Goal: Task Accomplishment & Management: Manage account settings

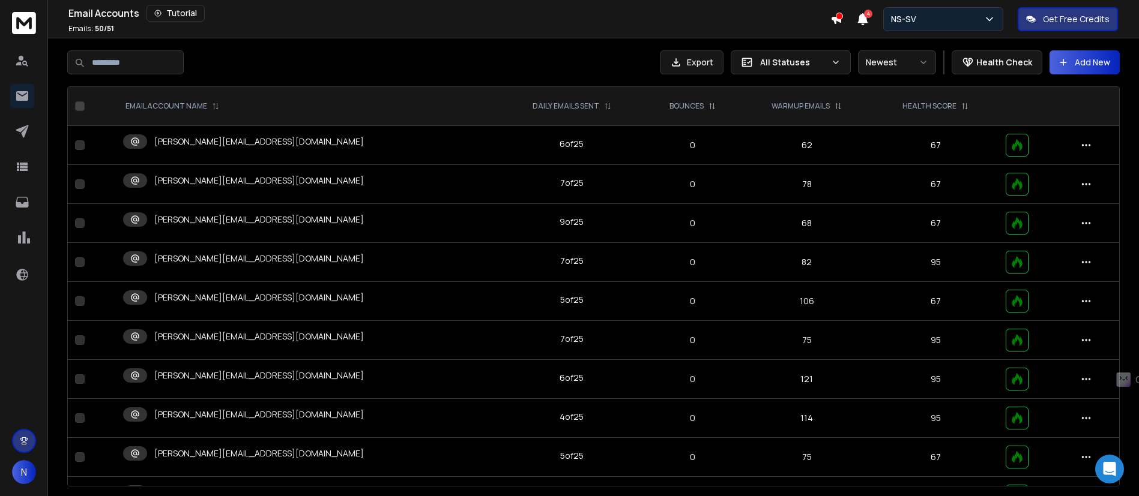
click at [915, 19] on p "NS-SV" at bounding box center [906, 19] width 30 height 12
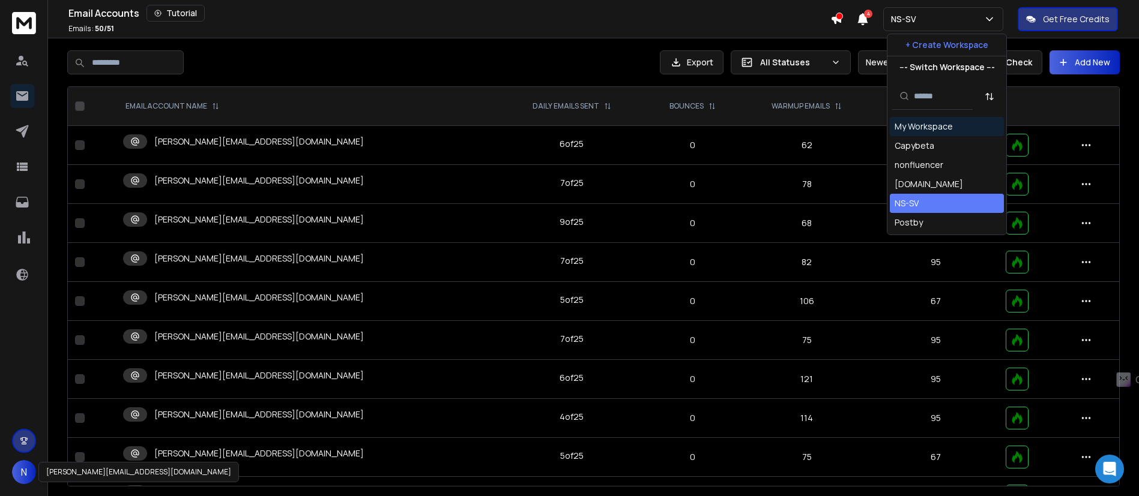
click at [21, 470] on span "N" at bounding box center [24, 472] width 24 height 24
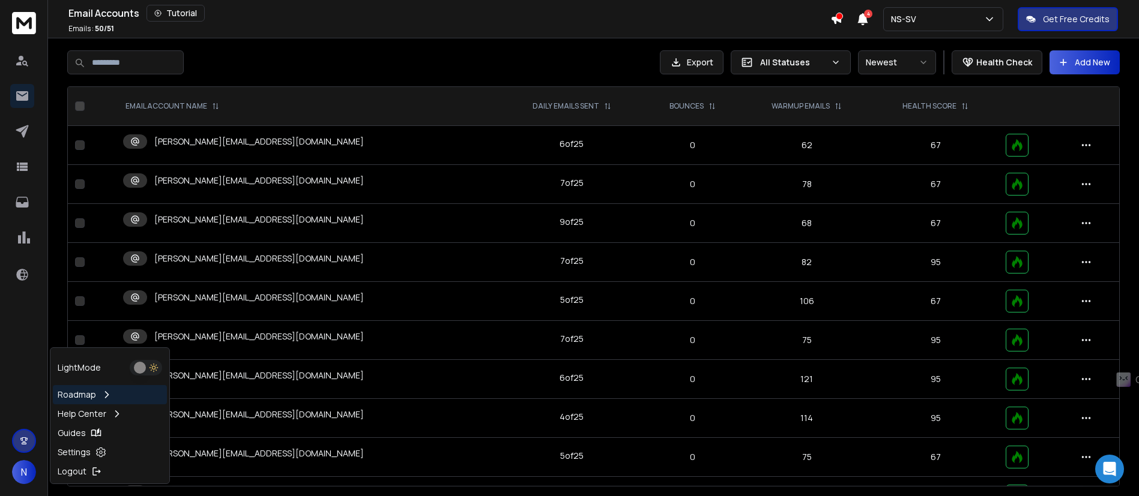
click at [21, 470] on span "N" at bounding box center [24, 472] width 24 height 24
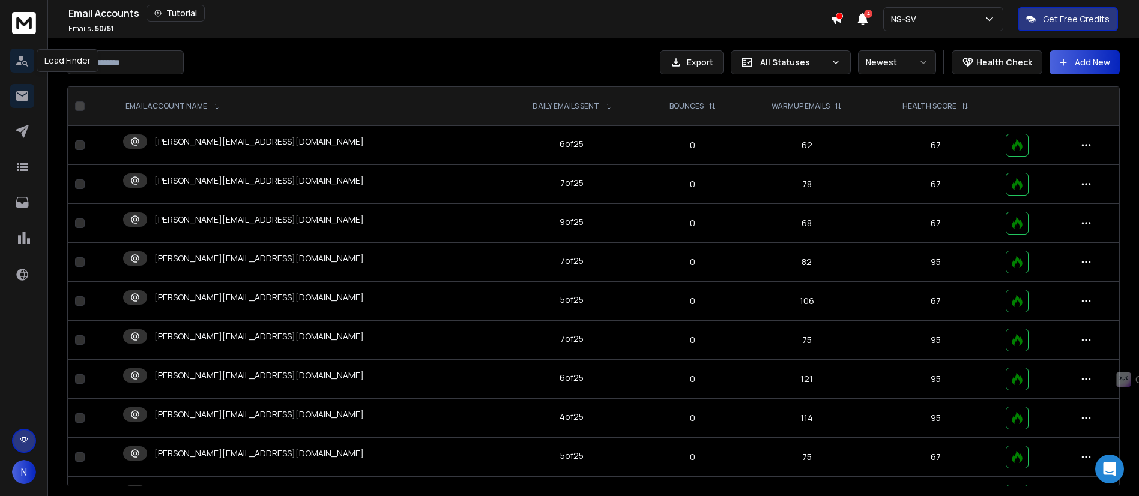
click at [21, 64] on icon at bounding box center [22, 64] width 12 height 6
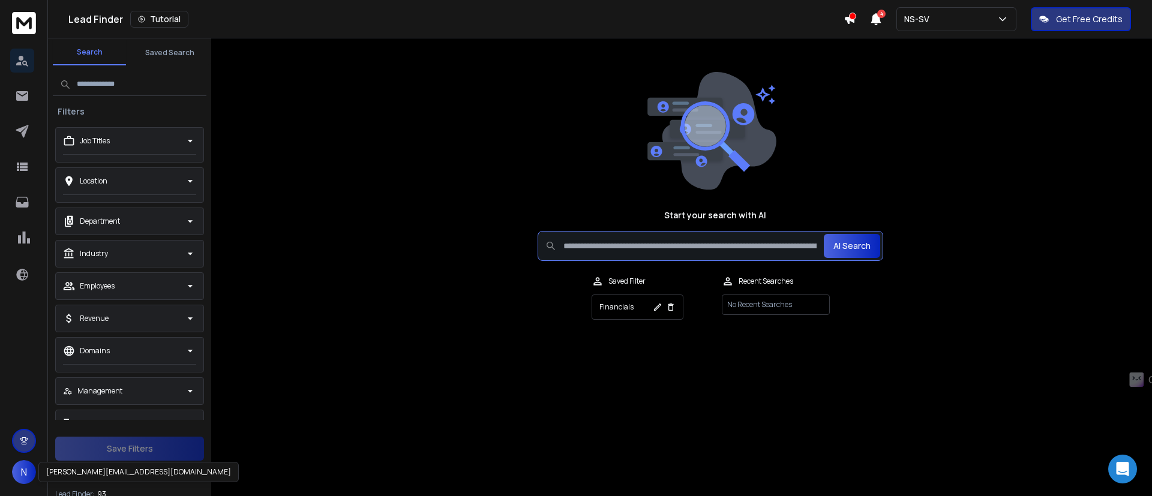
click at [24, 468] on span "N" at bounding box center [24, 472] width 24 height 24
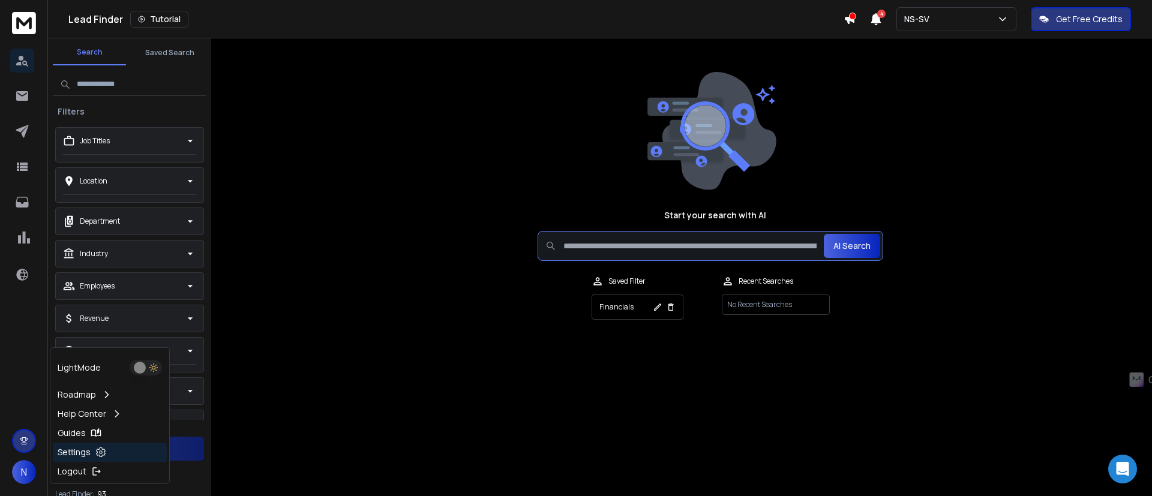
click at [75, 450] on p "Settings" at bounding box center [74, 453] width 33 height 12
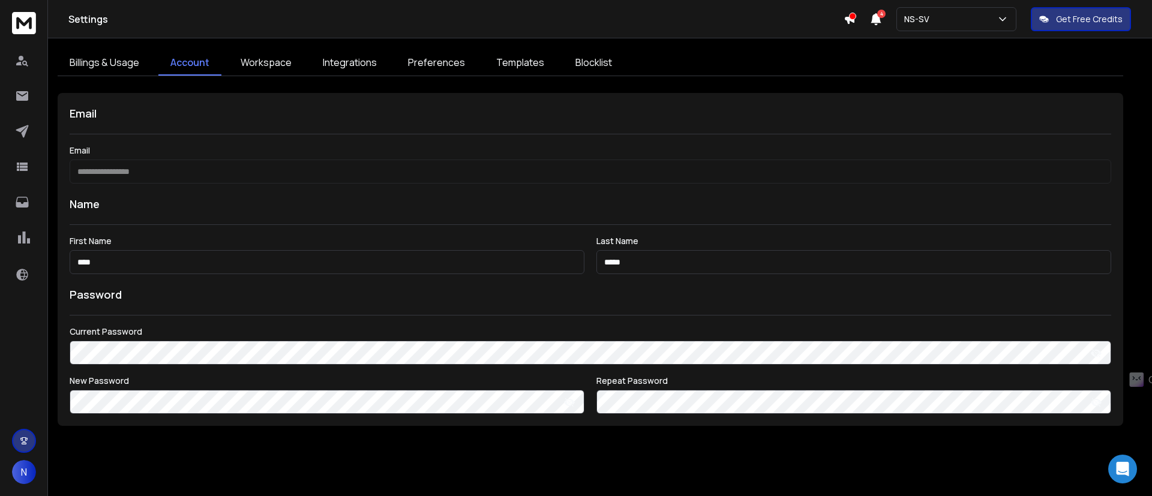
click at [263, 64] on link "Workspace" at bounding box center [266, 62] width 75 height 25
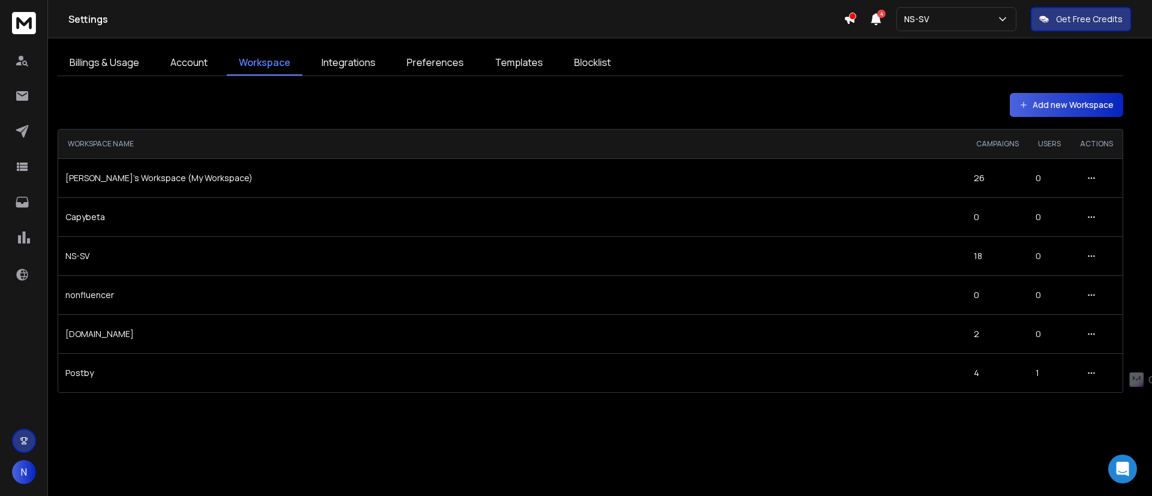
click at [1089, 108] on button "Add new Workspace" at bounding box center [1066, 105] width 113 height 24
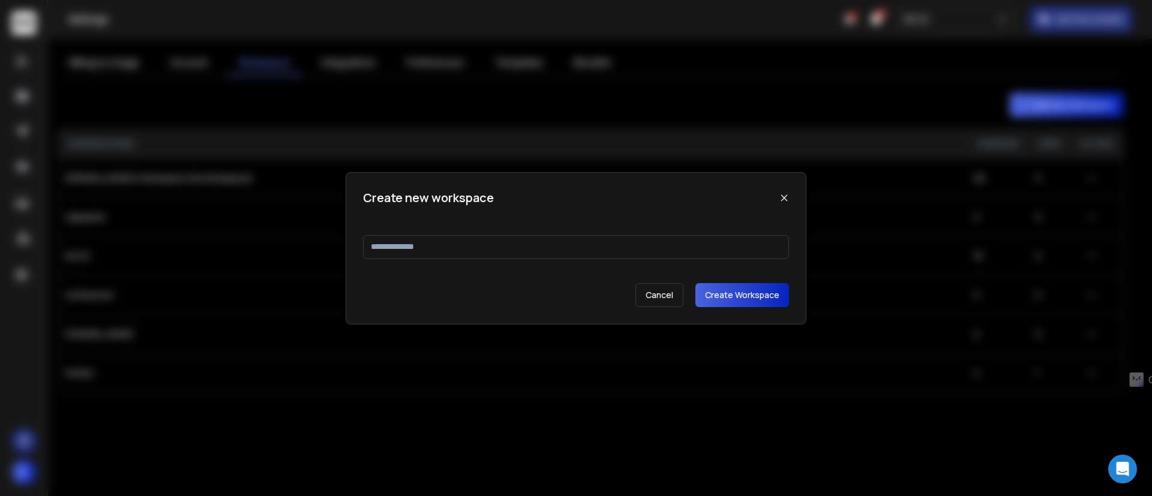
click at [406, 248] on input at bounding box center [576, 247] width 426 height 24
click at [717, 296] on button "Create Workspace" at bounding box center [743, 295] width 94 height 24
click at [442, 249] on input "**********" at bounding box center [576, 247] width 426 height 24
type input "***"
click at [729, 292] on button "Create Workspace" at bounding box center [743, 295] width 94 height 24
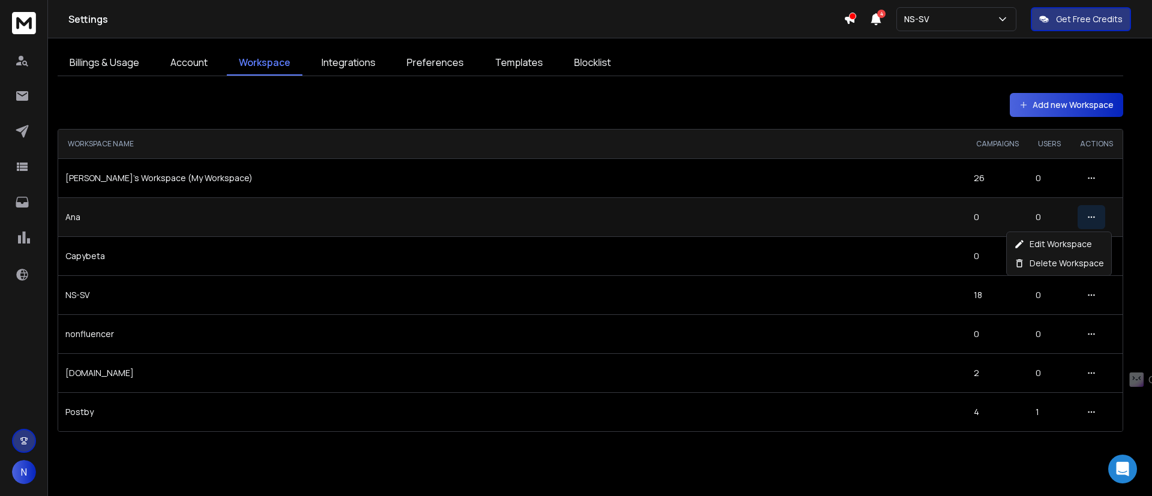
click at [1092, 218] on icon "button" at bounding box center [1092, 217] width 8 height 8
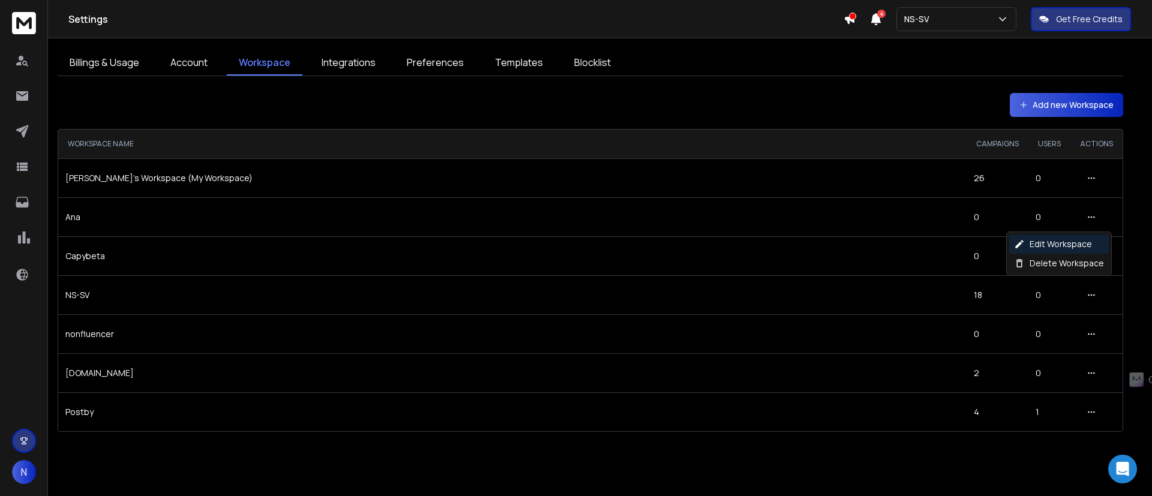
click at [1054, 242] on p "Edit Workspace" at bounding box center [1061, 244] width 62 height 12
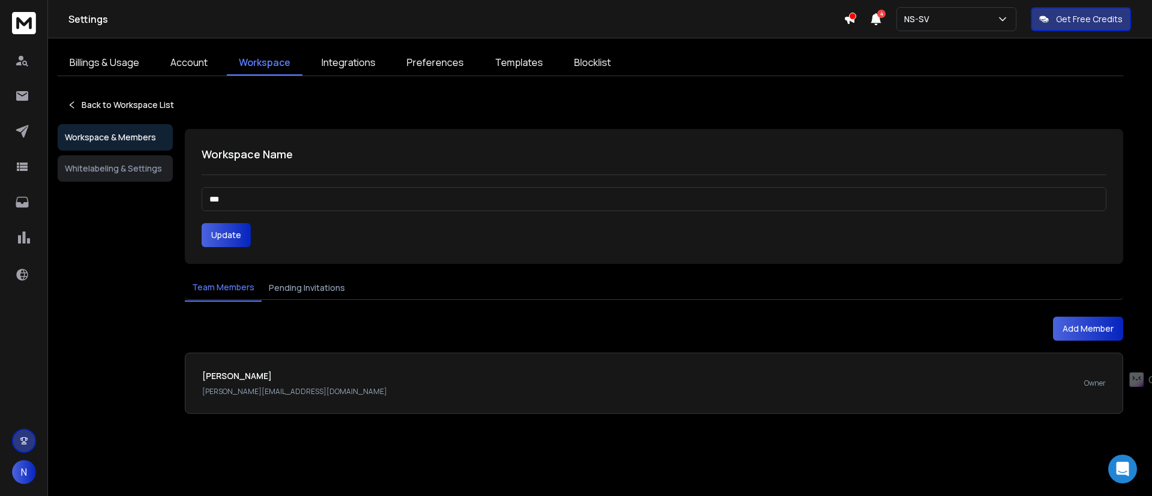
click at [1082, 326] on button "Add Member" at bounding box center [1088, 329] width 70 height 24
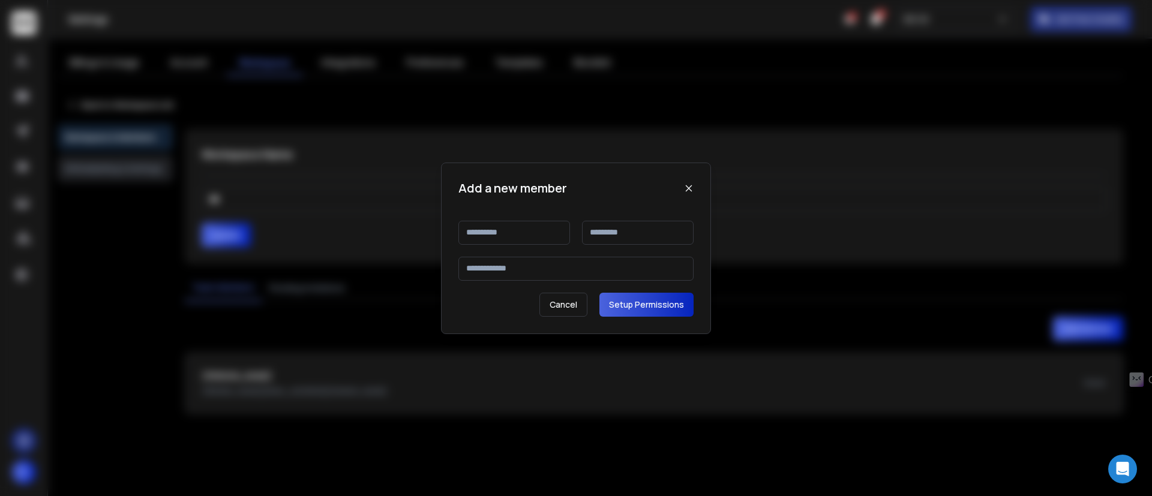
click at [478, 239] on input at bounding box center [515, 233] width 112 height 24
type input "***"
type input "******"
paste input "**********"
type input "**********"
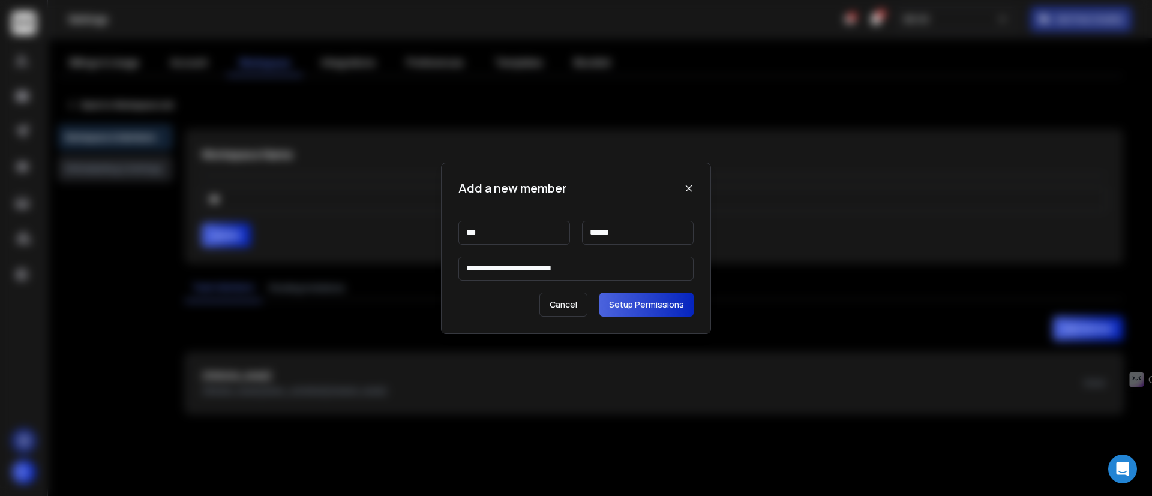
click at [650, 312] on button "Setup Permissions" at bounding box center [647, 305] width 94 height 24
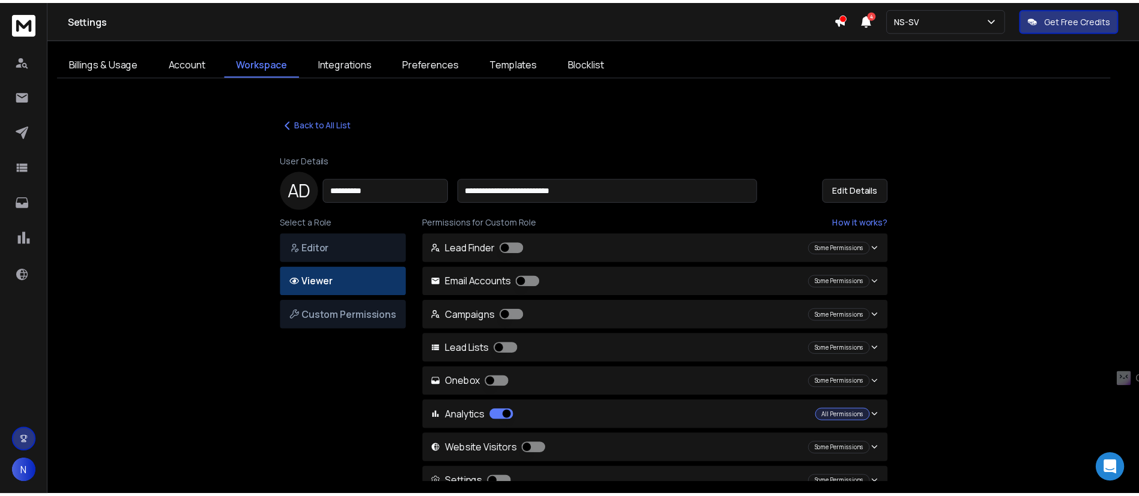
scroll to position [83, 0]
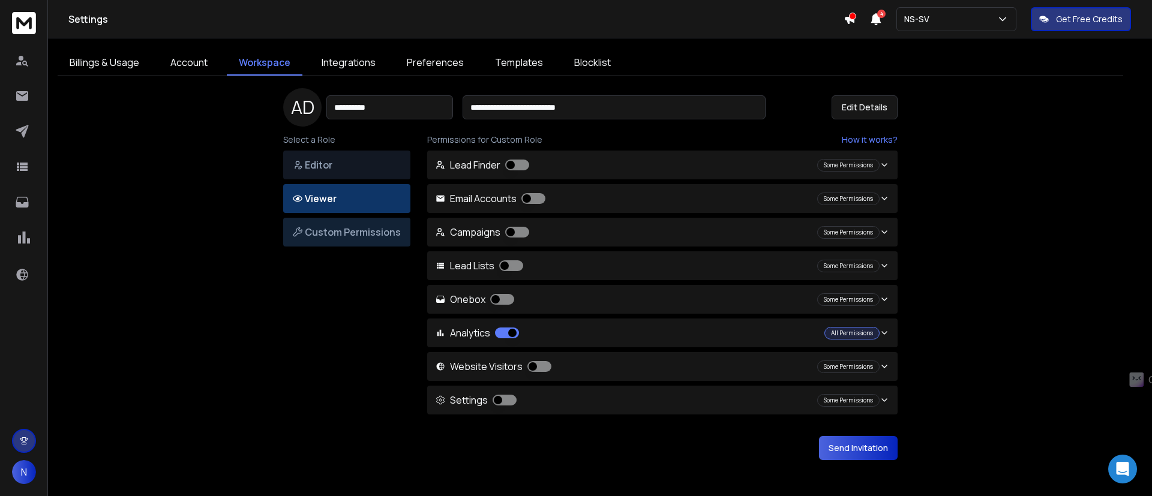
click at [354, 232] on p "Custom Permissions" at bounding box center [347, 232] width 108 height 14
click at [302, 232] on button "Custom Permissions" at bounding box center [297, 232] width 10 height 30
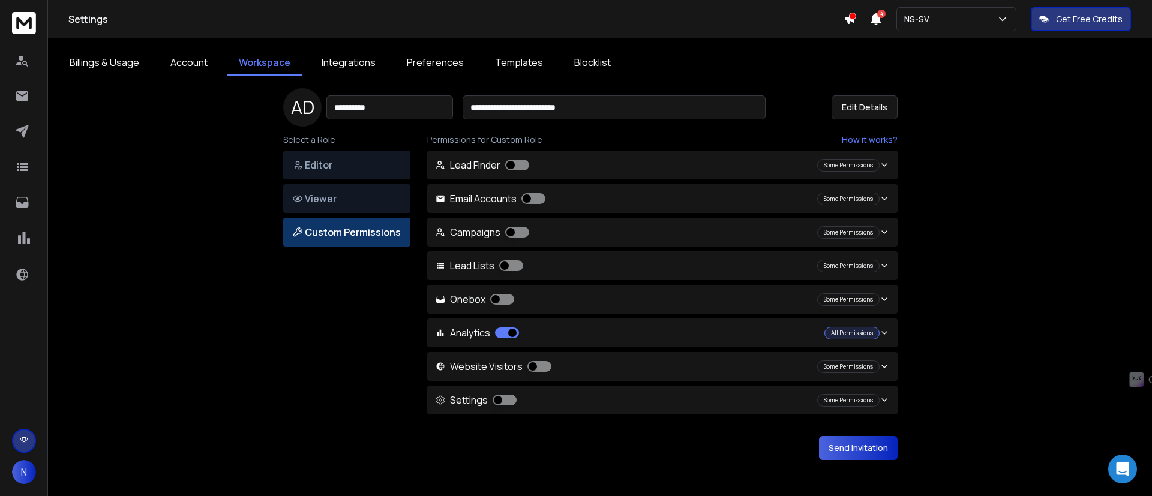
click at [882, 200] on icon "button" at bounding box center [885, 199] width 10 height 10
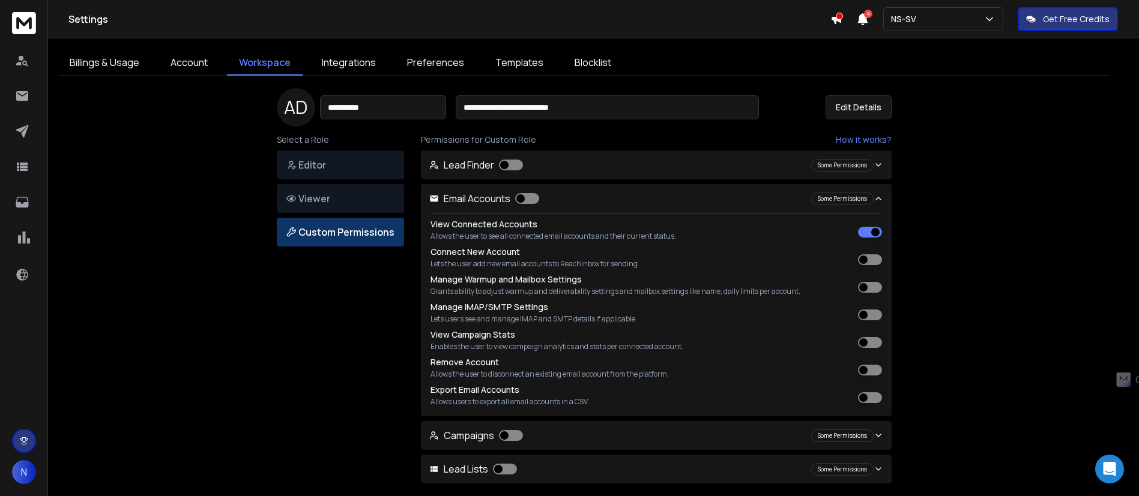
click at [871, 261] on button "Connect New Account" at bounding box center [870, 259] width 24 height 11
click at [871, 285] on button "Manage Warmup and Mailbox Settings" at bounding box center [870, 287] width 24 height 11
click at [868, 318] on button "Manage IMAP/SMTP Settings" at bounding box center [870, 315] width 24 height 11
click at [869, 345] on button "View Campaign Stats" at bounding box center [870, 342] width 24 height 11
click at [870, 366] on button "Remove Account" at bounding box center [870, 370] width 24 height 11
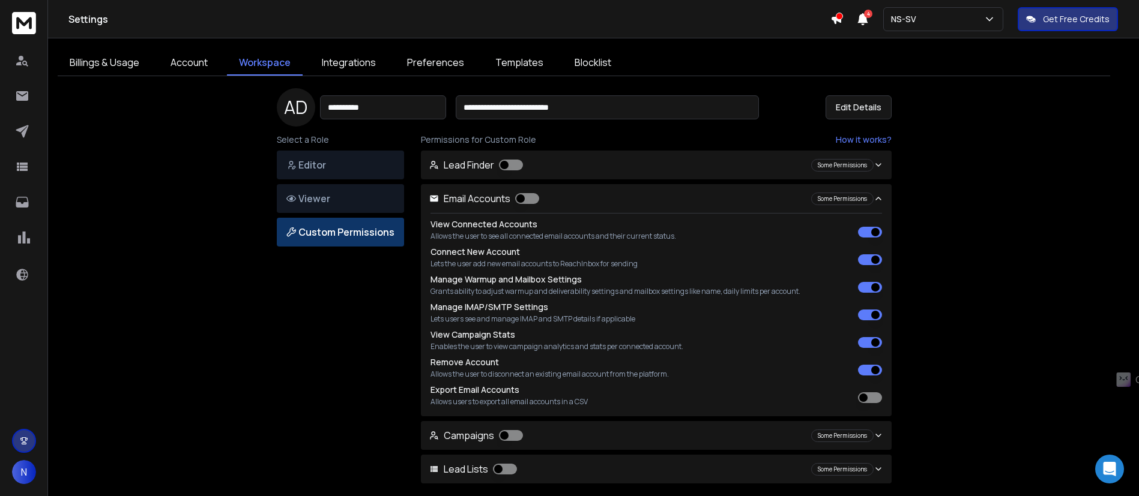
click at [870, 397] on button "Export Email Accounts" at bounding box center [870, 398] width 24 height 11
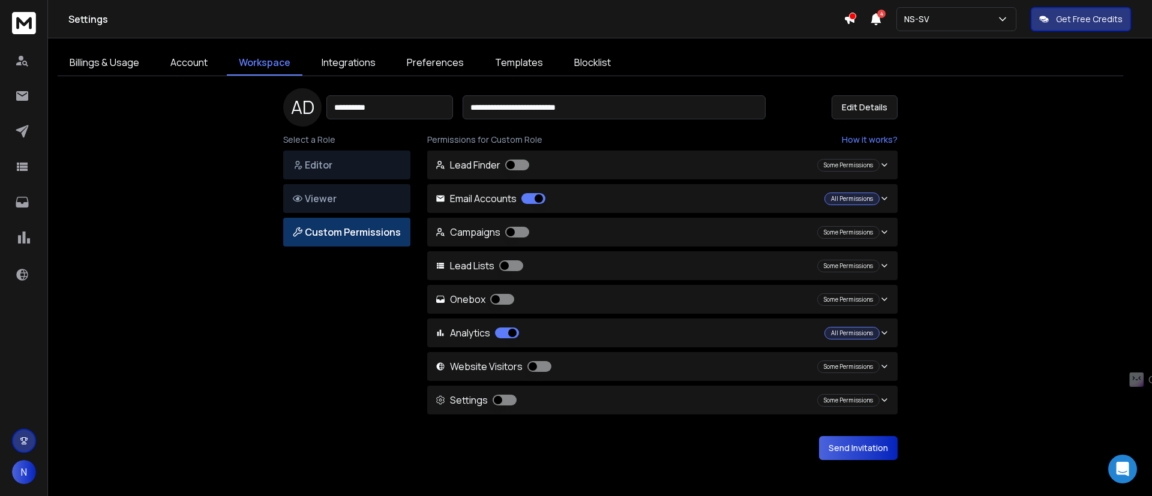
click at [851, 158] on div "Lead Finder Some Permissions" at bounding box center [658, 165] width 444 height 14
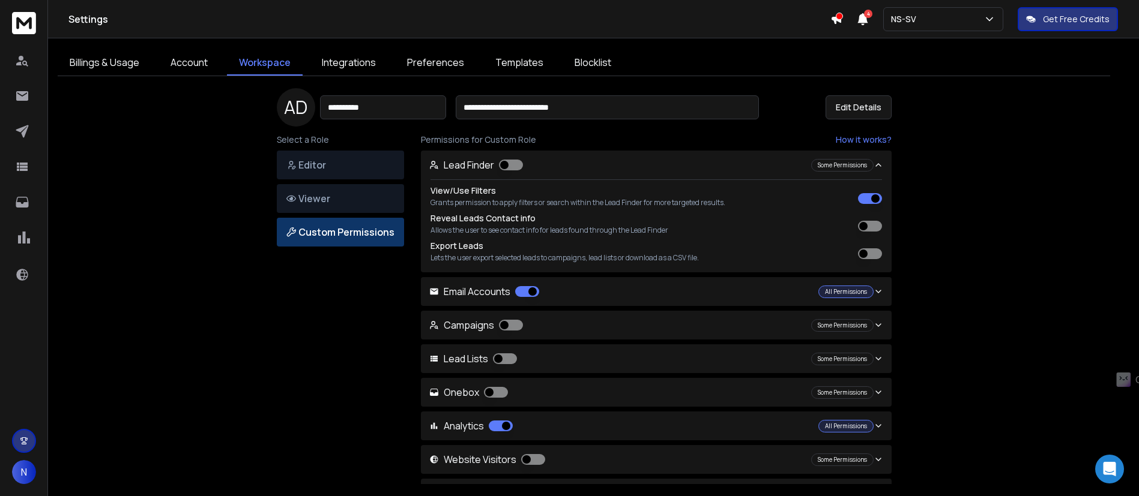
click at [864, 199] on button "View/Use Filters" at bounding box center [870, 198] width 24 height 11
click at [968, 282] on section "**********" at bounding box center [584, 201] width 1052 height 382
click at [843, 324] on div "Some Permissions" at bounding box center [842, 325] width 62 height 13
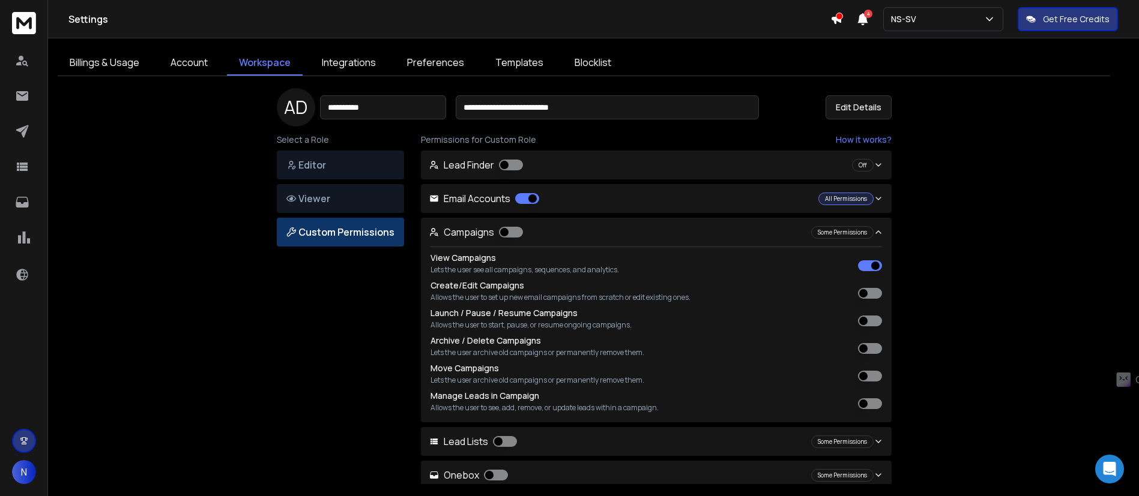
click at [860, 263] on button "View Campaigns" at bounding box center [870, 265] width 24 height 11
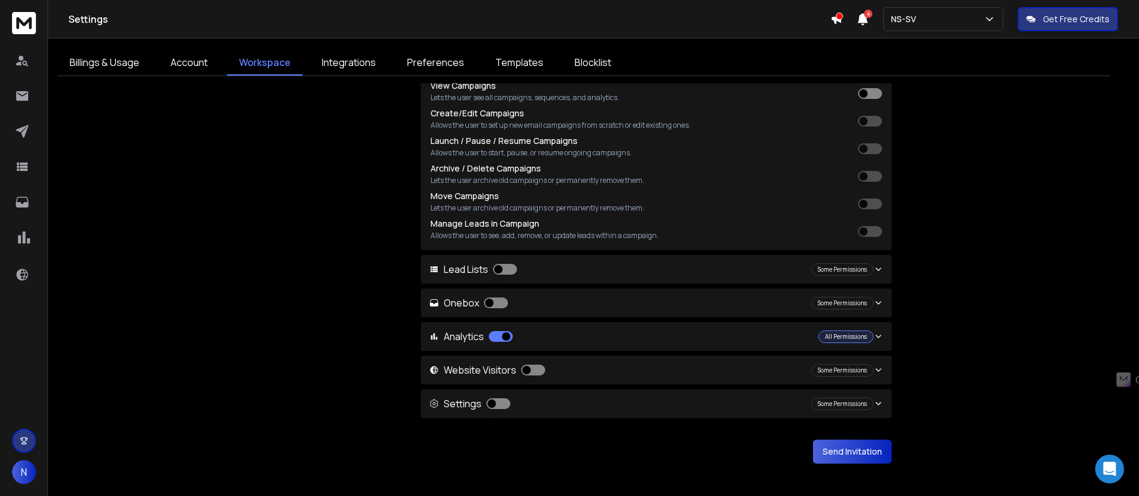
scroll to position [259, 0]
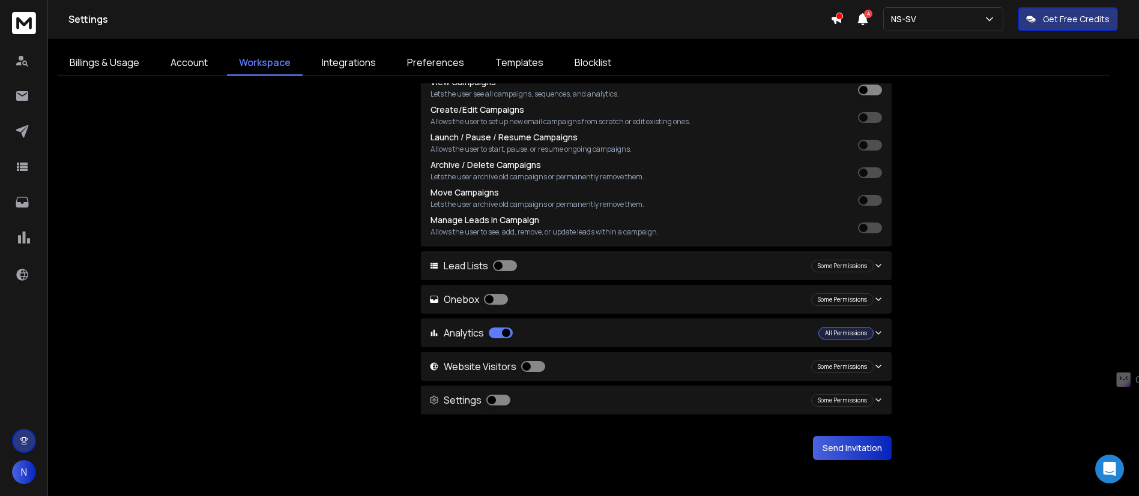
click at [845, 265] on div "Some Permissions" at bounding box center [842, 266] width 62 height 13
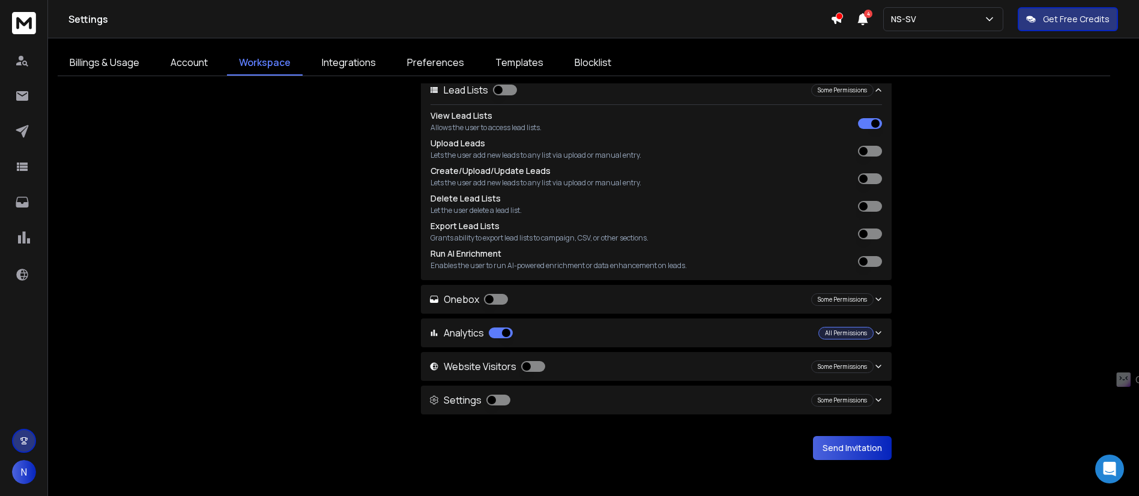
click at [858, 121] on button "View Lead Lists" at bounding box center [870, 123] width 24 height 11
click at [869, 121] on button "View Lead Lists" at bounding box center [870, 123] width 24 height 11
click at [845, 295] on div "Some Permissions" at bounding box center [842, 300] width 62 height 13
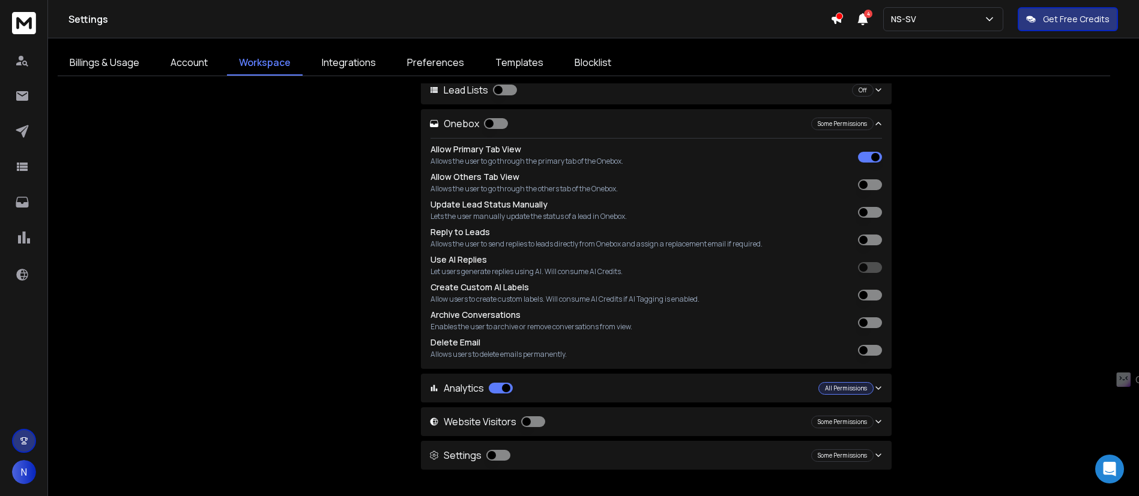
click at [864, 155] on button "Allow Primary Tab View" at bounding box center [870, 157] width 24 height 11
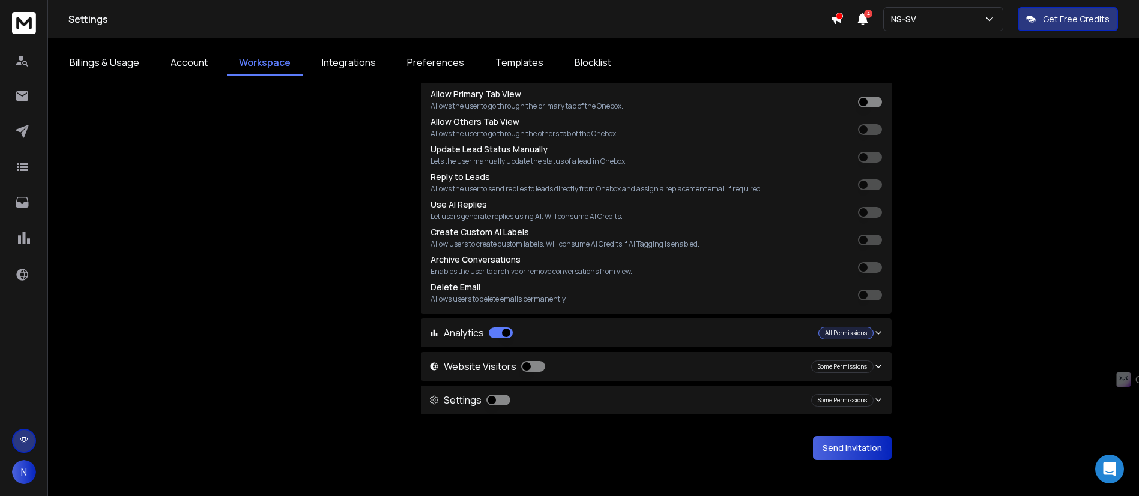
click at [840, 372] on div "Some Permissions" at bounding box center [842, 367] width 62 height 13
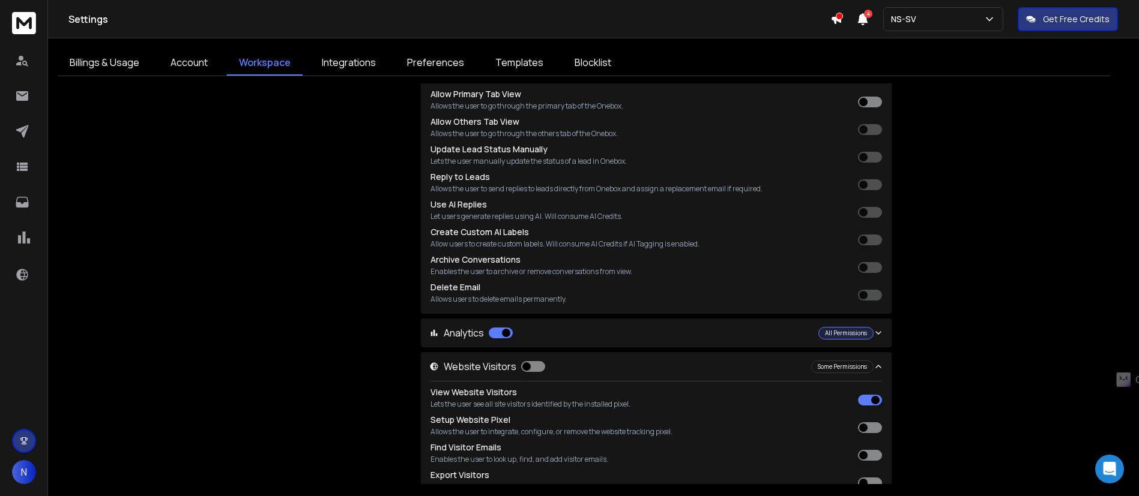
scroll to position [286, 0]
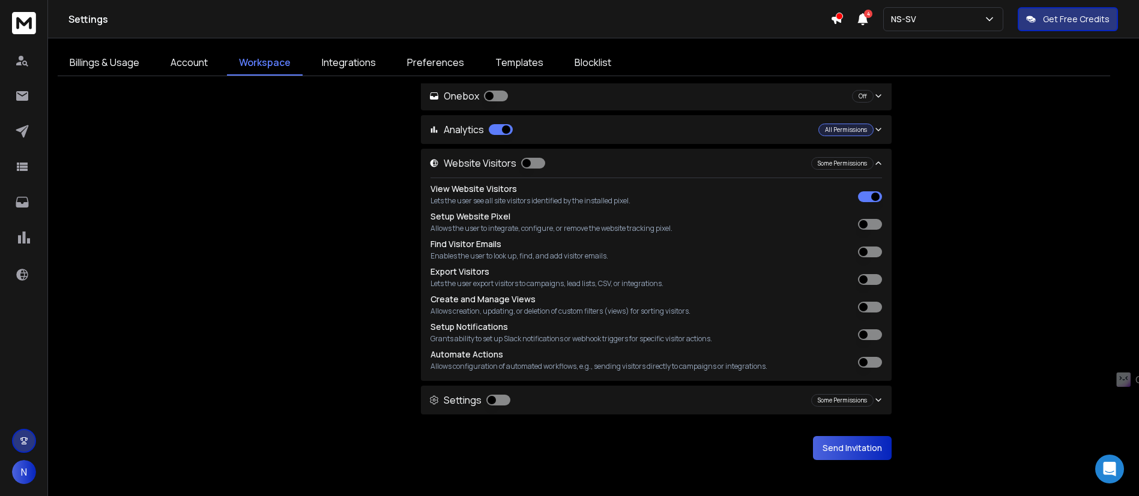
click at [866, 201] on button "View Website Visitors" at bounding box center [870, 196] width 24 height 11
click at [841, 395] on div "Some Permissions" at bounding box center [842, 400] width 62 height 13
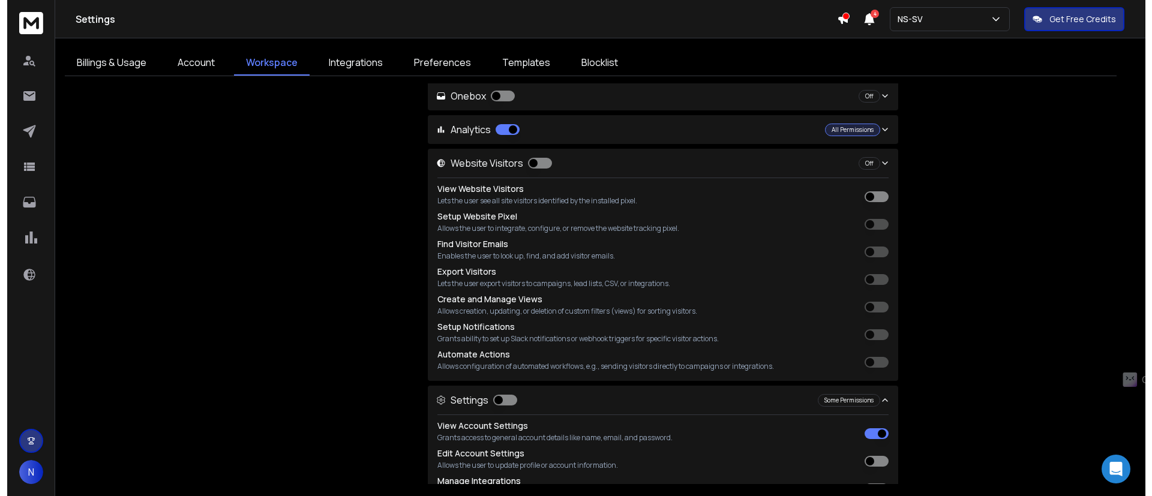
scroll to position [259, 0]
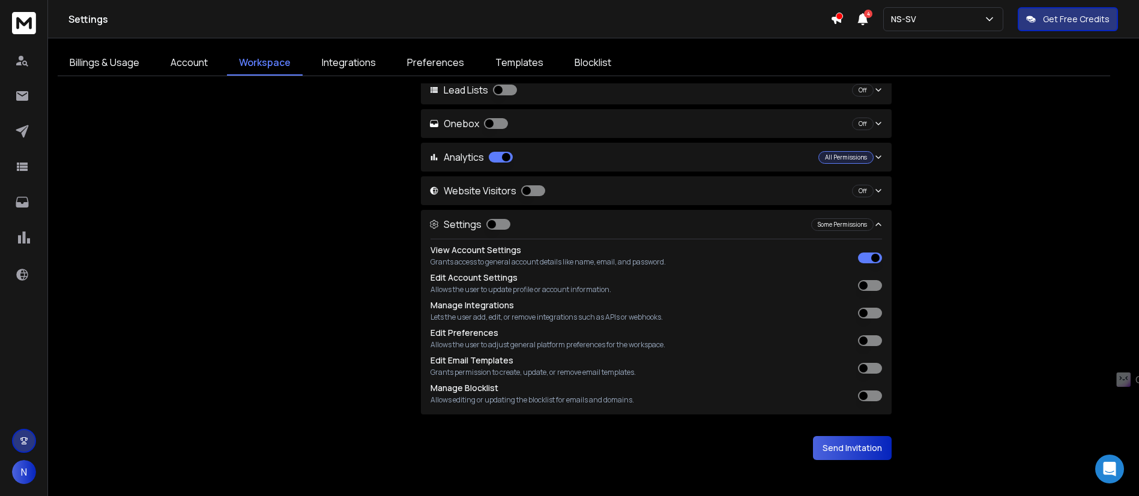
click at [860, 257] on button "View Account Settings" at bounding box center [870, 258] width 24 height 11
click at [834, 453] on button "Send Invitation" at bounding box center [852, 448] width 79 height 24
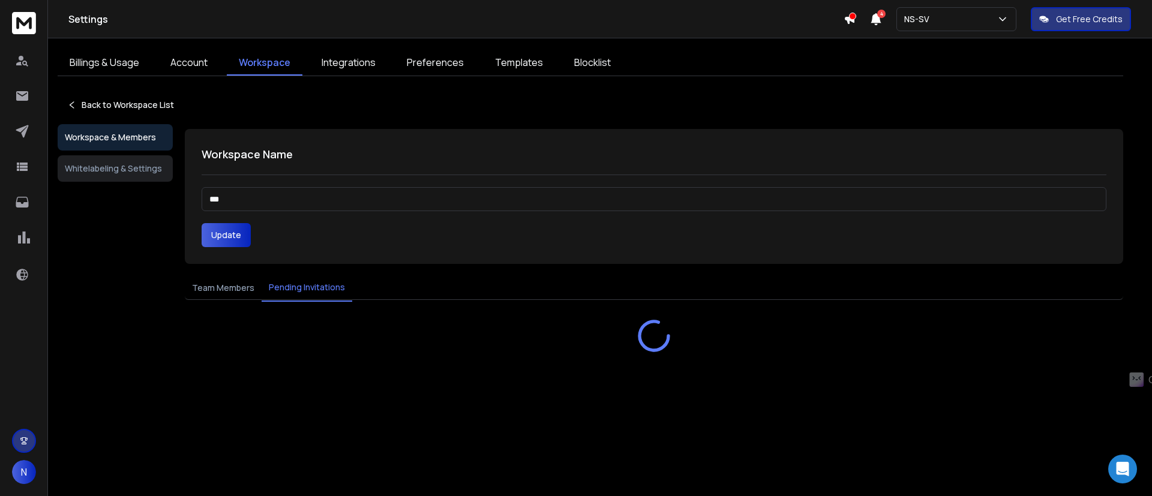
click at [307, 294] on button "Pending Invitations" at bounding box center [307, 288] width 91 height 28
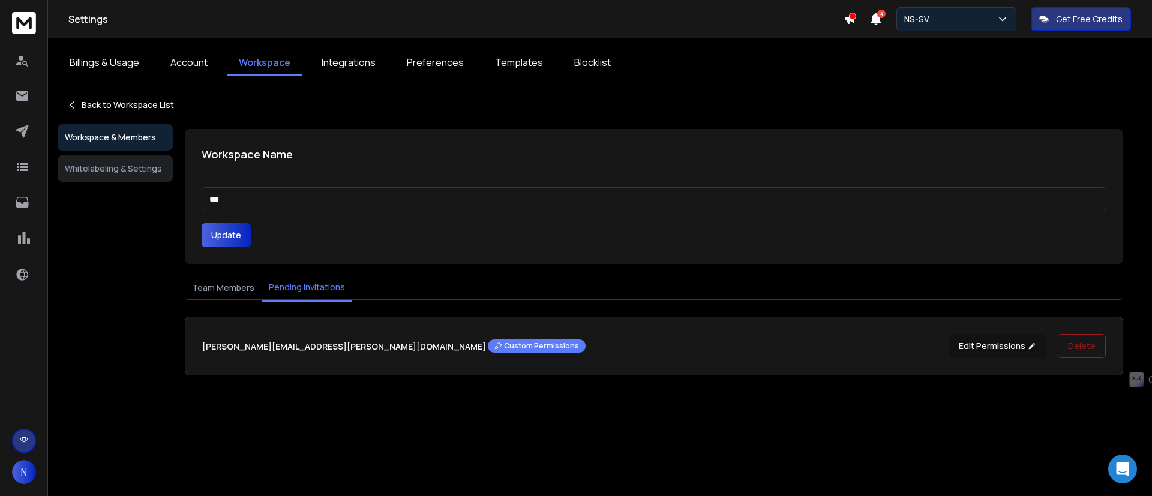
click at [929, 22] on p "NS-SV" at bounding box center [920, 19] width 30 height 12
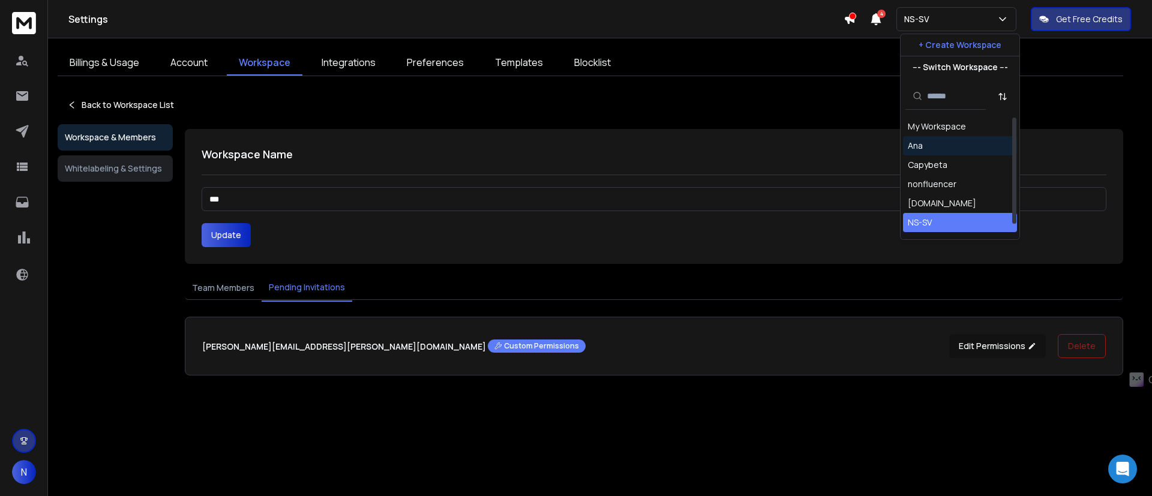
click at [929, 148] on div "Ana" at bounding box center [960, 145] width 114 height 19
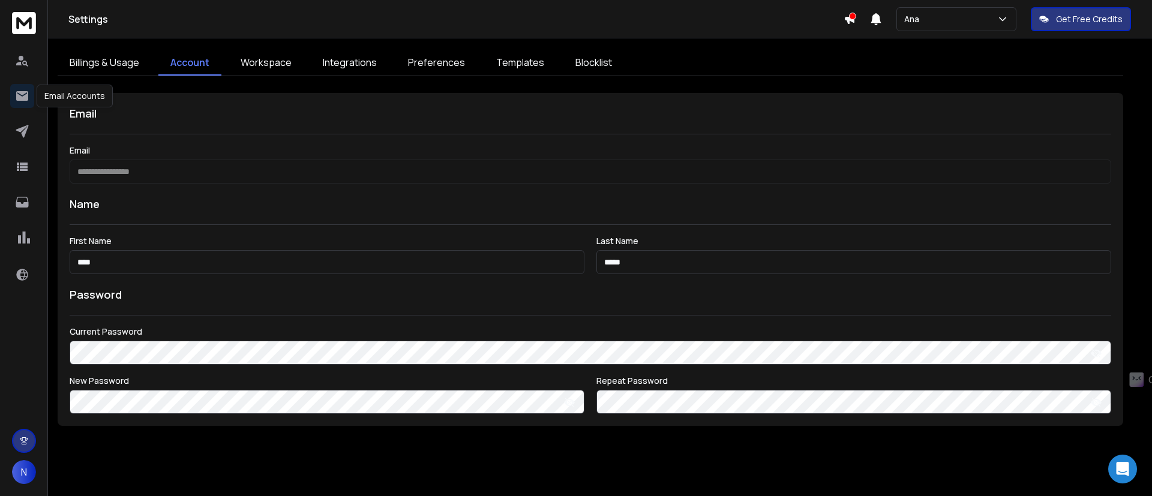
click at [20, 100] on icon at bounding box center [22, 96] width 12 height 10
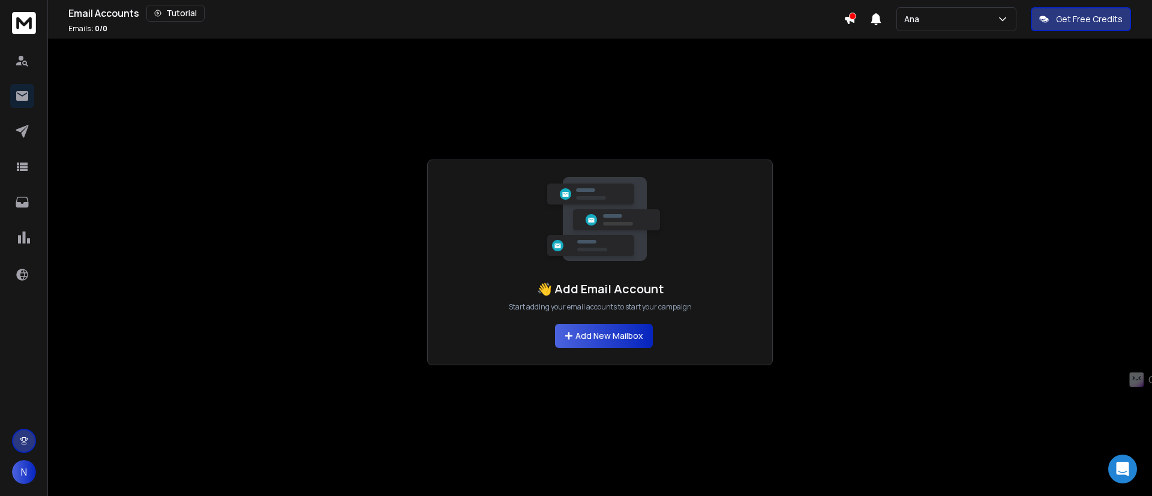
click at [360, 118] on div "👋 Add Email Account Start adding your email accounts to start your campaign Add…" at bounding box center [600, 262] width 1066 height 424
click at [16, 95] on icon at bounding box center [22, 96] width 12 height 10
click at [595, 336] on button "Add New Mailbox" at bounding box center [604, 336] width 98 height 24
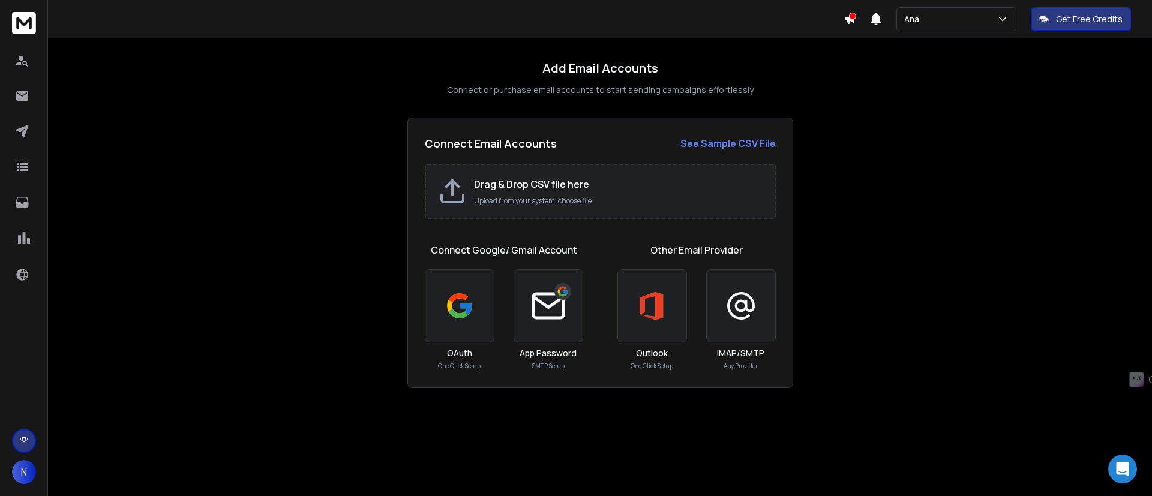
click at [450, 310] on icon at bounding box center [458, 314] width 20 height 10
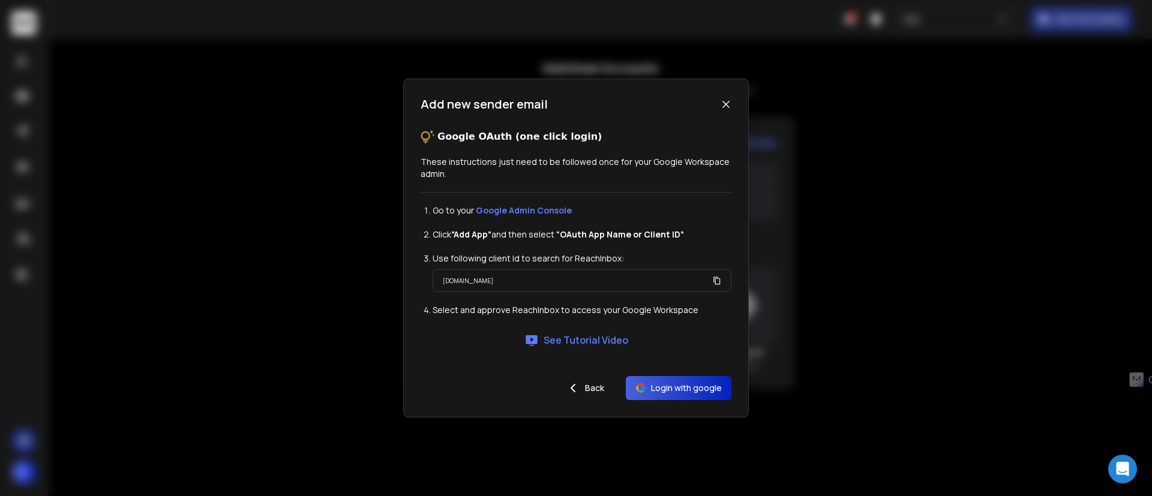
click at [729, 106] on icon at bounding box center [726, 104] width 7 height 7
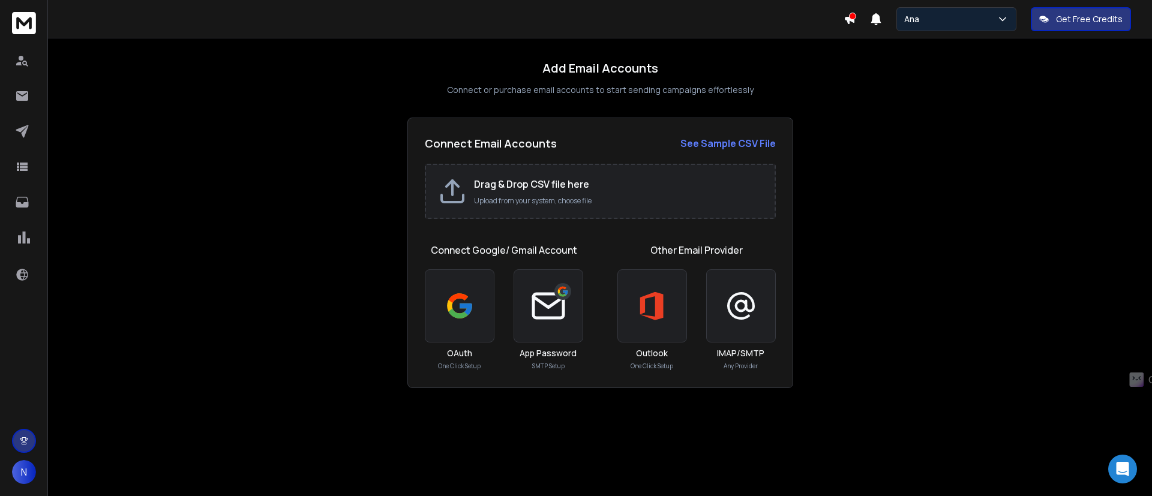
click at [935, 23] on div "Ana" at bounding box center [957, 19] width 104 height 12
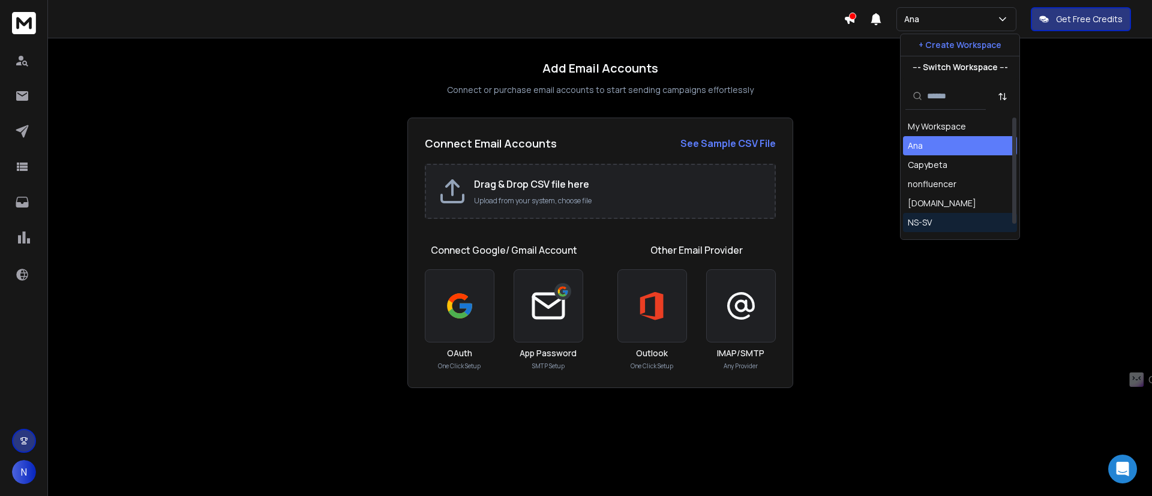
click at [924, 221] on div "NS-SV" at bounding box center [920, 223] width 24 height 12
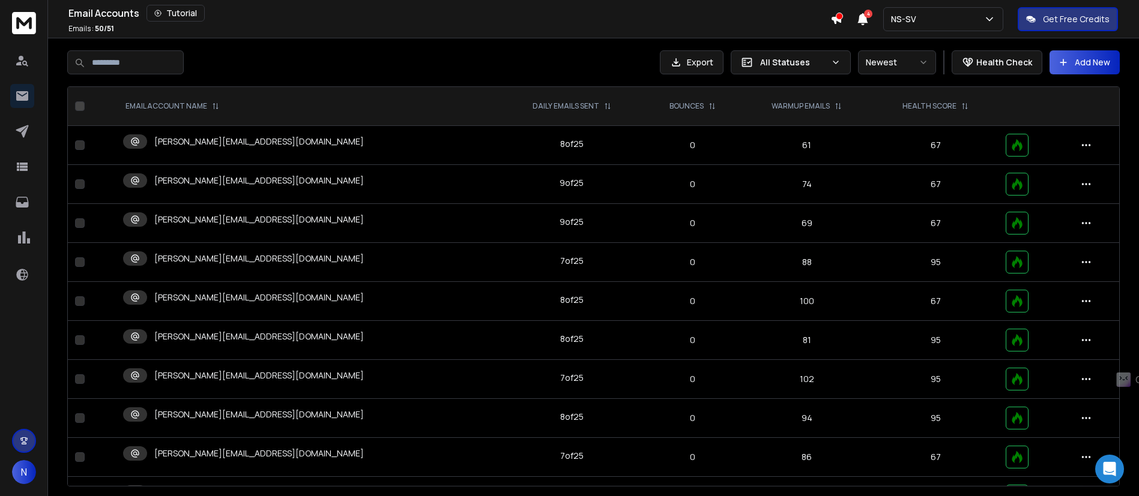
click at [1082, 144] on icon at bounding box center [1086, 145] width 9 height 2
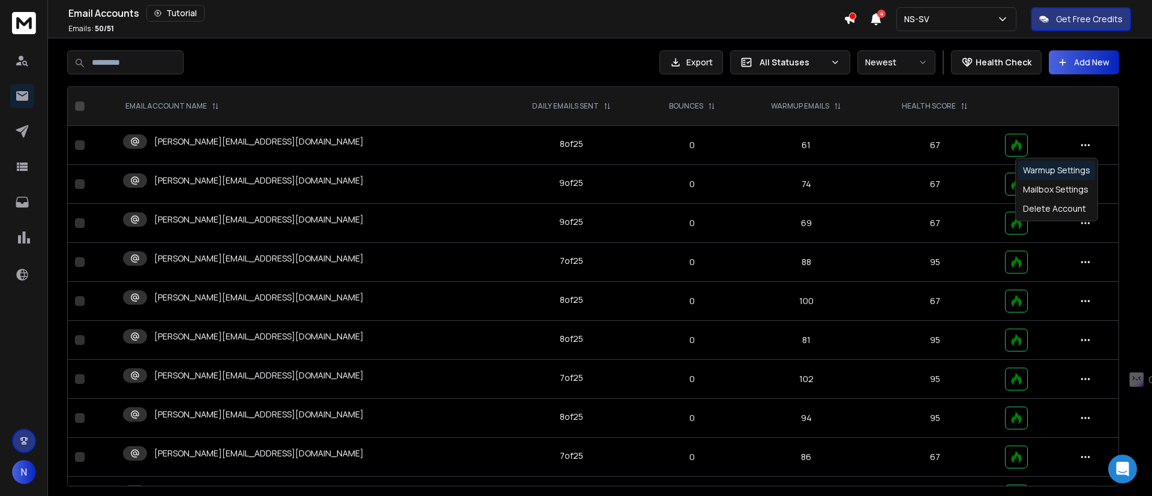
click at [1048, 169] on div "Warmup Settings" at bounding box center [1057, 170] width 77 height 19
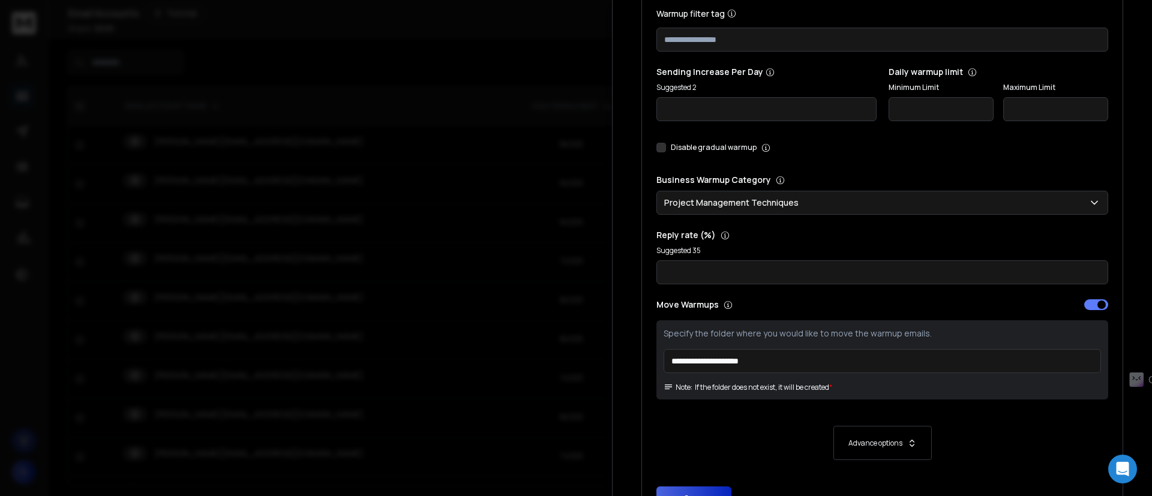
scroll to position [248, 0]
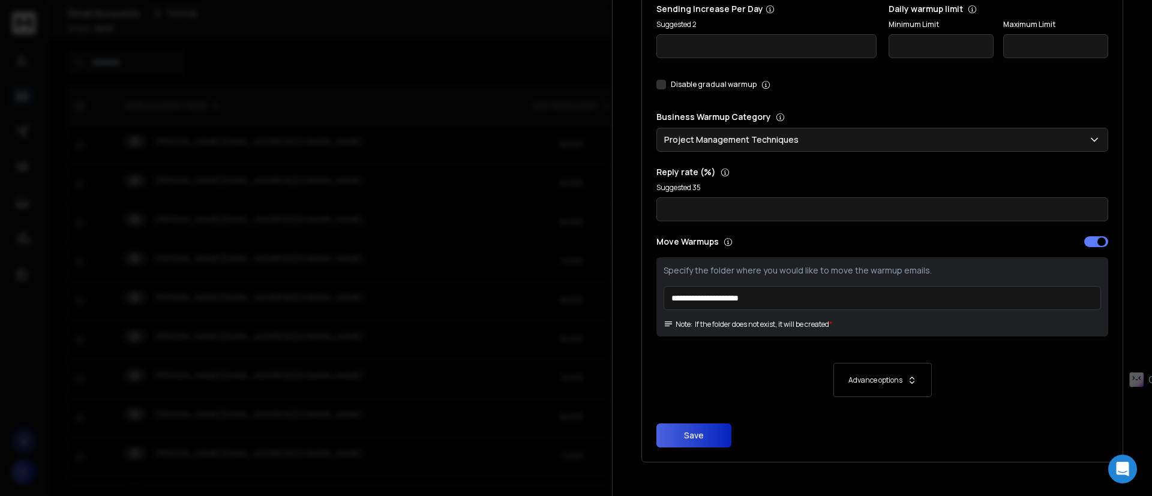
click at [873, 385] on div "Advance options" at bounding box center [883, 380] width 98 height 34
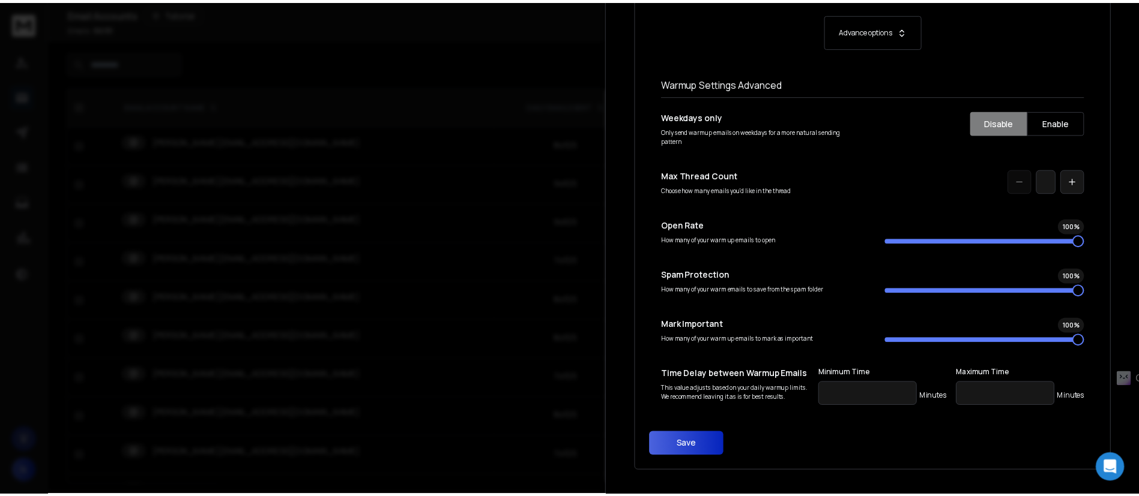
scroll to position [625, 0]
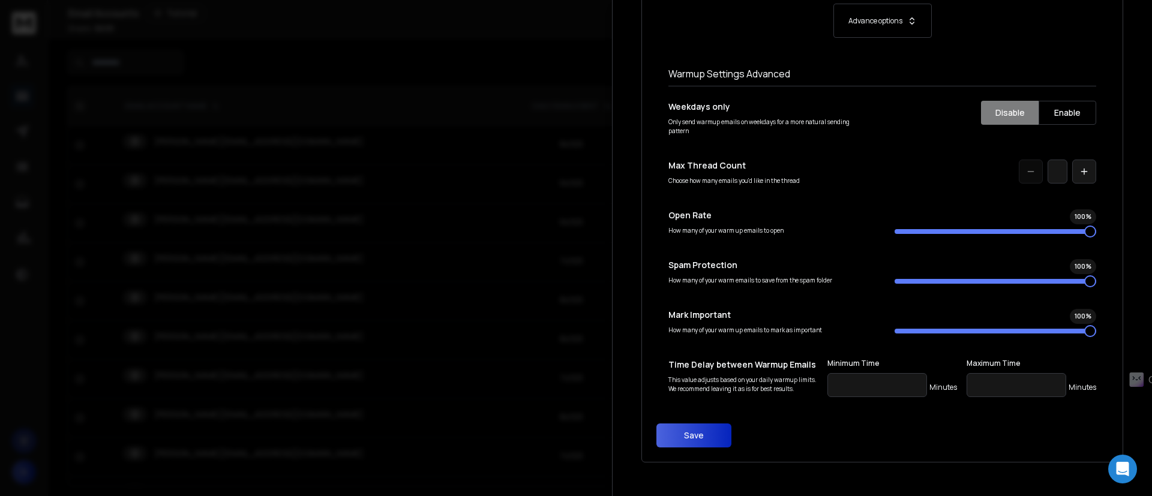
click at [681, 432] on button "Save" at bounding box center [694, 436] width 75 height 24
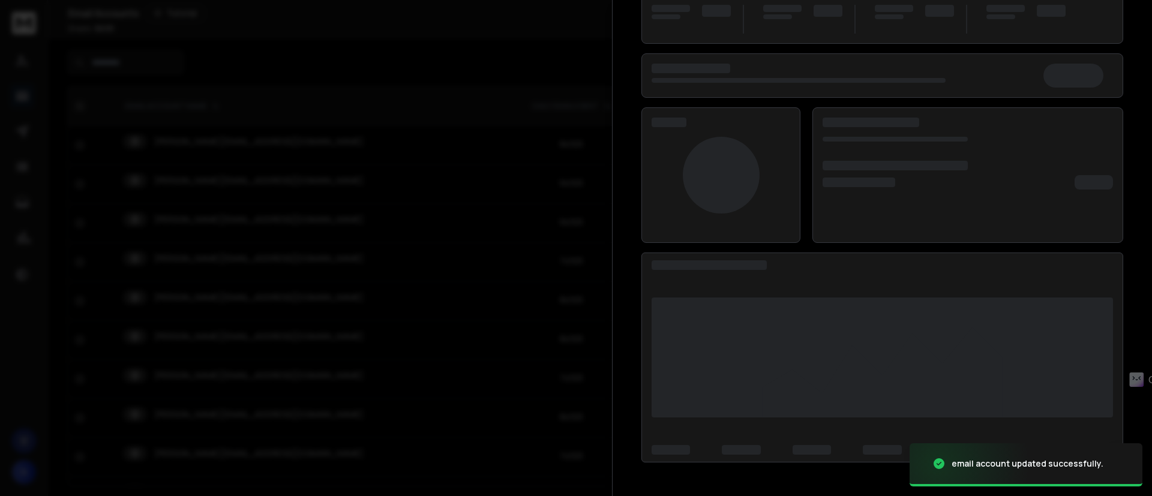
scroll to position [295, 0]
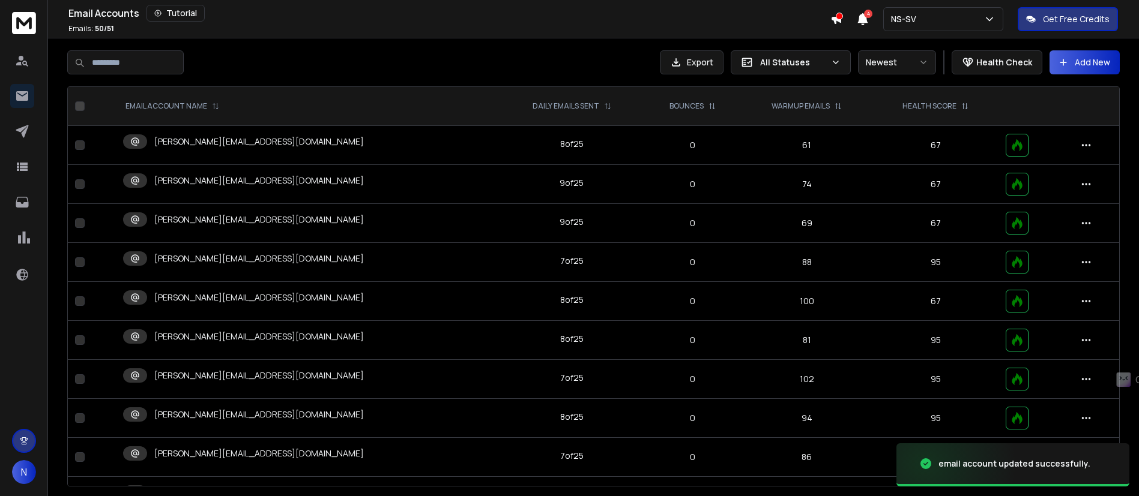
click at [1080, 146] on icon at bounding box center [1085, 145] width 11 height 11
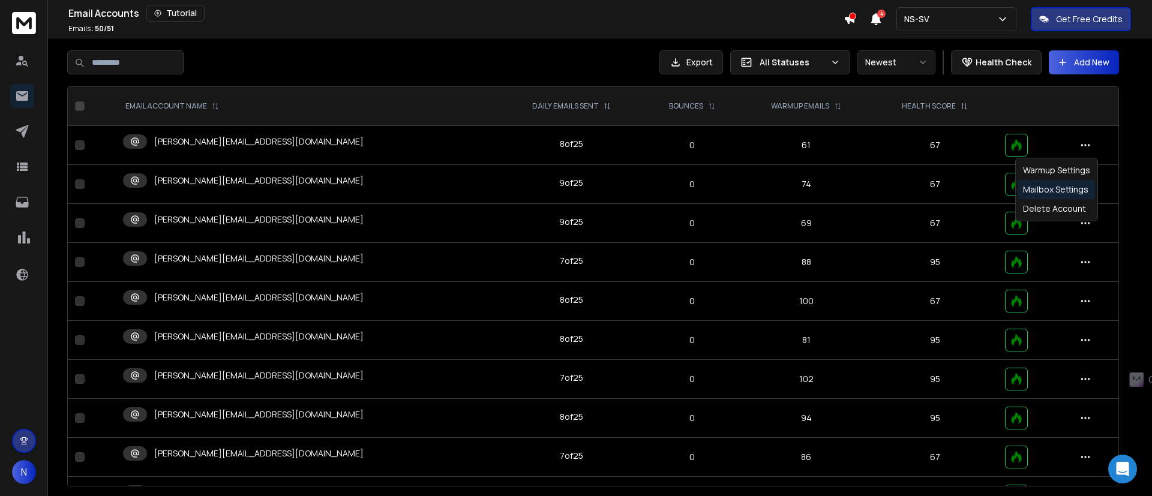
click at [1059, 190] on div "Mailbox Settings" at bounding box center [1057, 189] width 77 height 19
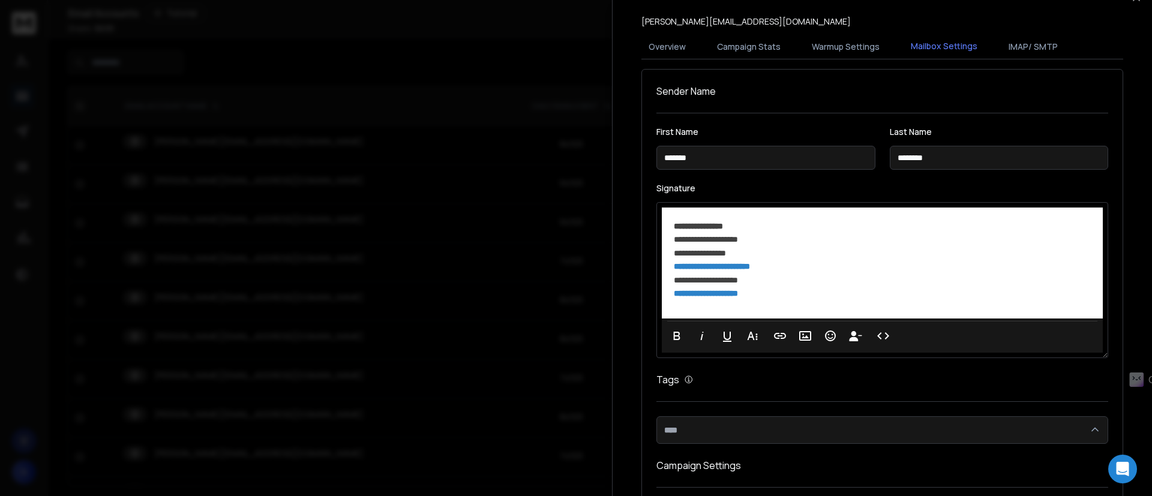
scroll to position [0, 0]
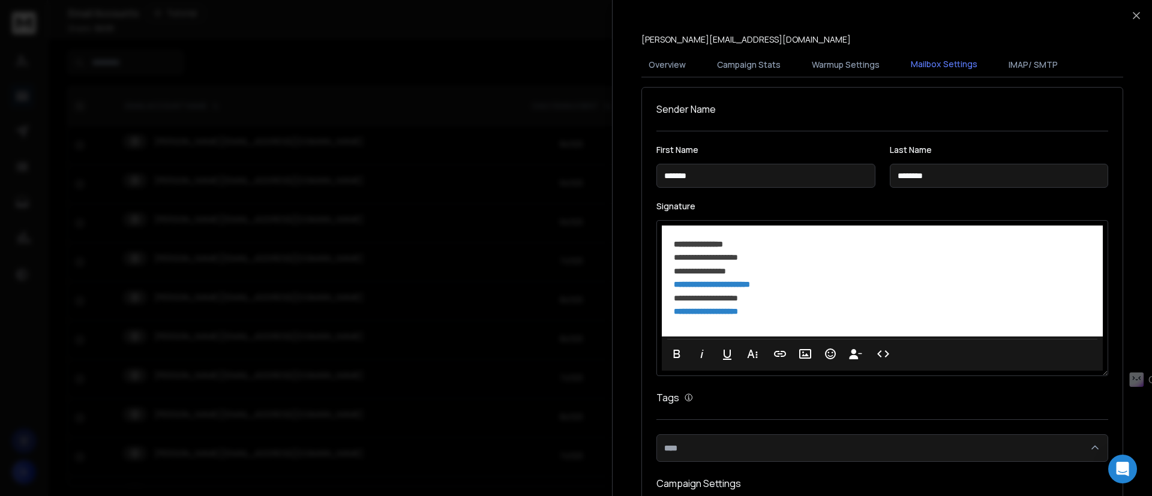
click at [829, 56] on button "Warmup Settings" at bounding box center [846, 65] width 82 height 26
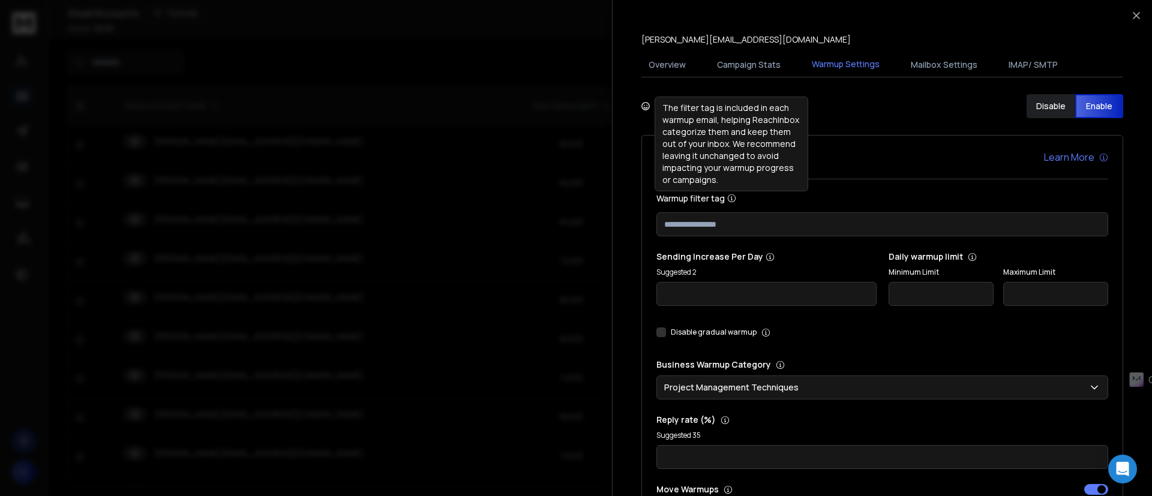
click at [730, 196] on icon at bounding box center [731, 198] width 9 height 9
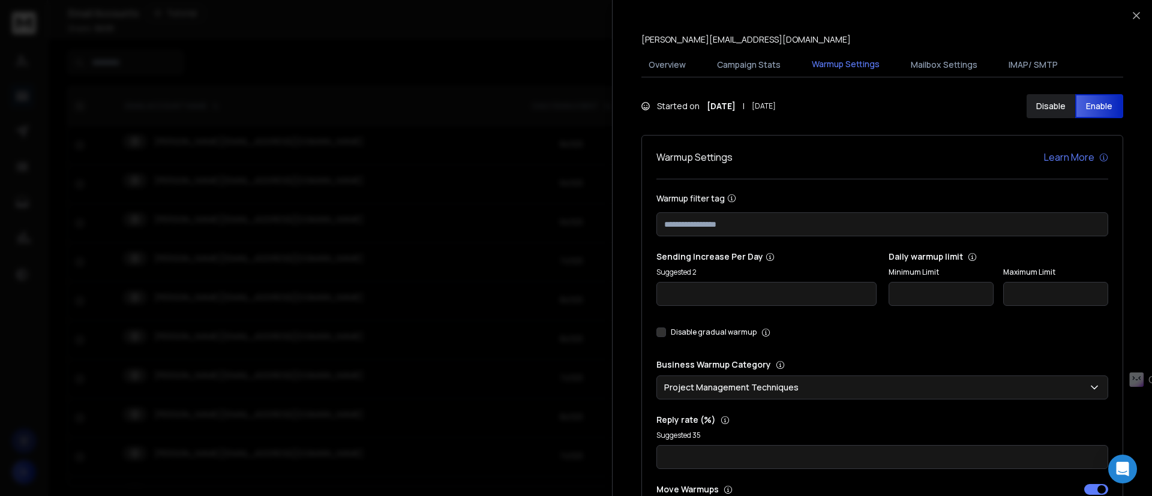
click at [756, 221] on input at bounding box center [883, 224] width 452 height 24
click at [837, 188] on form "**********" at bounding box center [883, 423] width 452 height 546
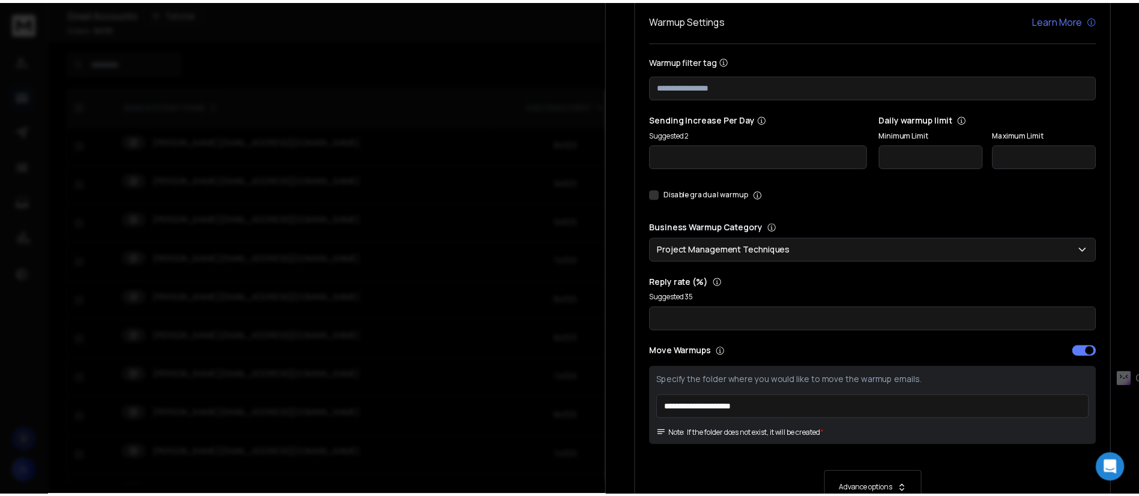
scroll to position [78, 0]
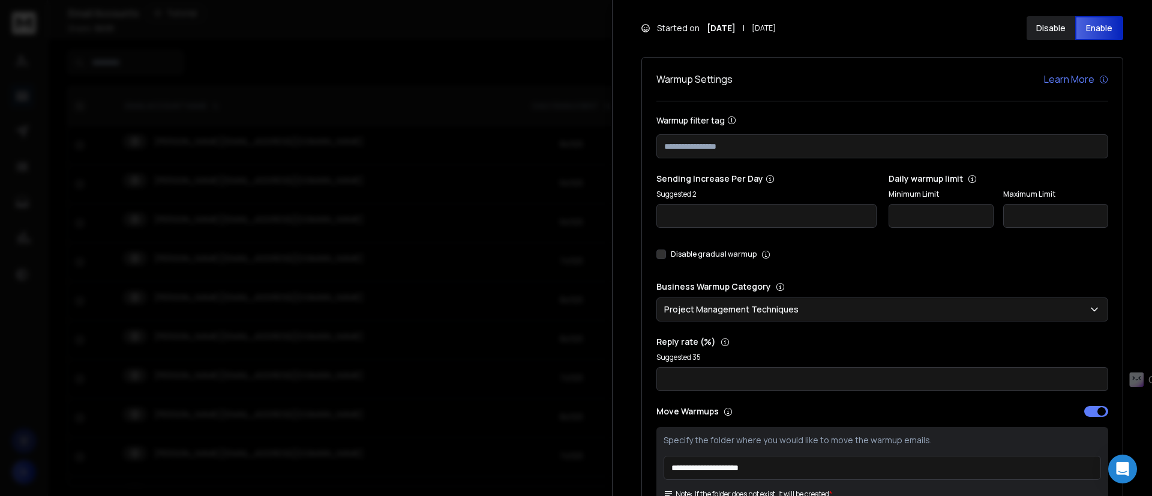
click at [845, 145] on input at bounding box center [883, 146] width 452 height 24
click at [1068, 79] on h3 "Learn More" at bounding box center [1076, 79] width 64 height 14
click at [544, 114] on div at bounding box center [576, 248] width 1152 height 496
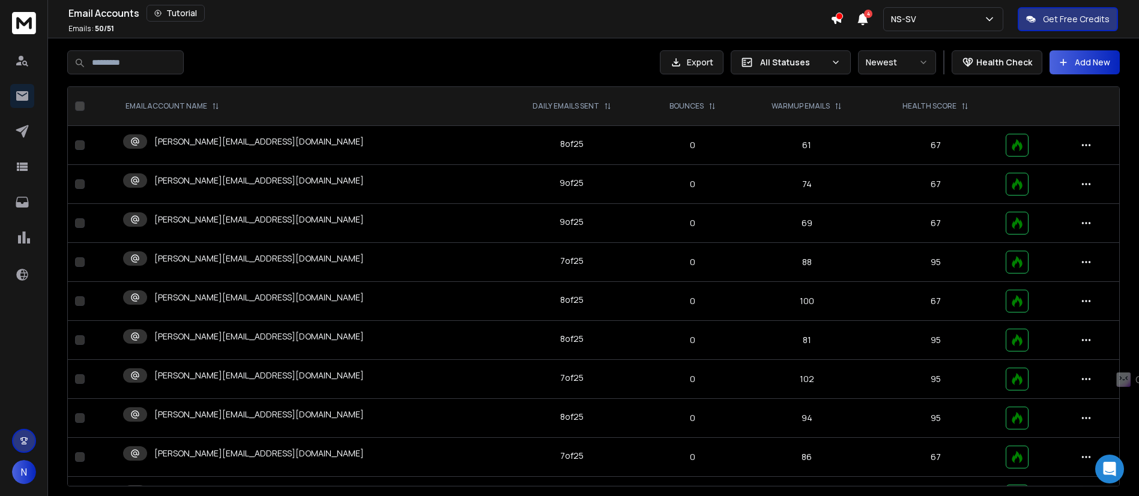
click at [1080, 181] on icon at bounding box center [1085, 184] width 11 height 11
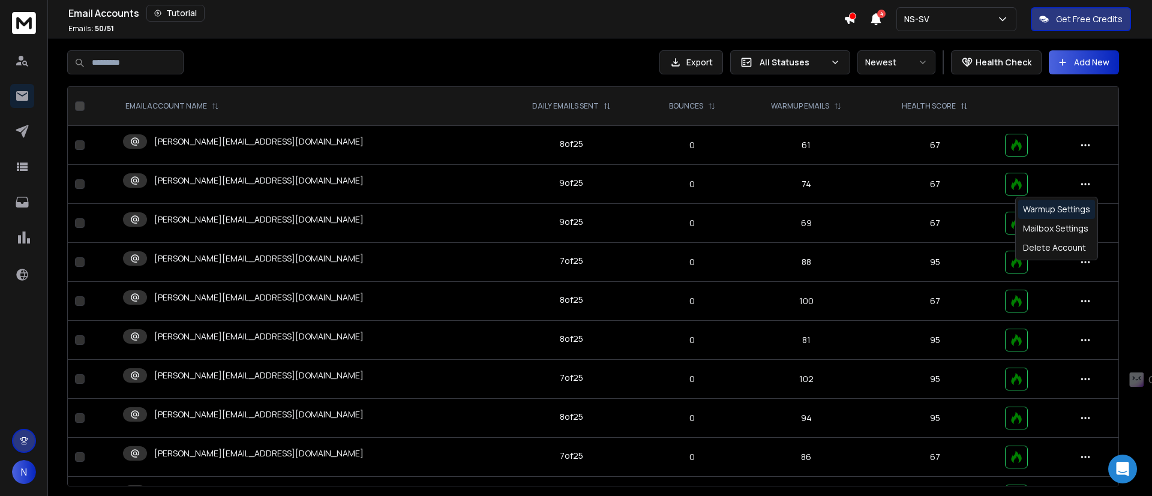
click at [1050, 214] on div "Warmup Settings" at bounding box center [1057, 209] width 77 height 19
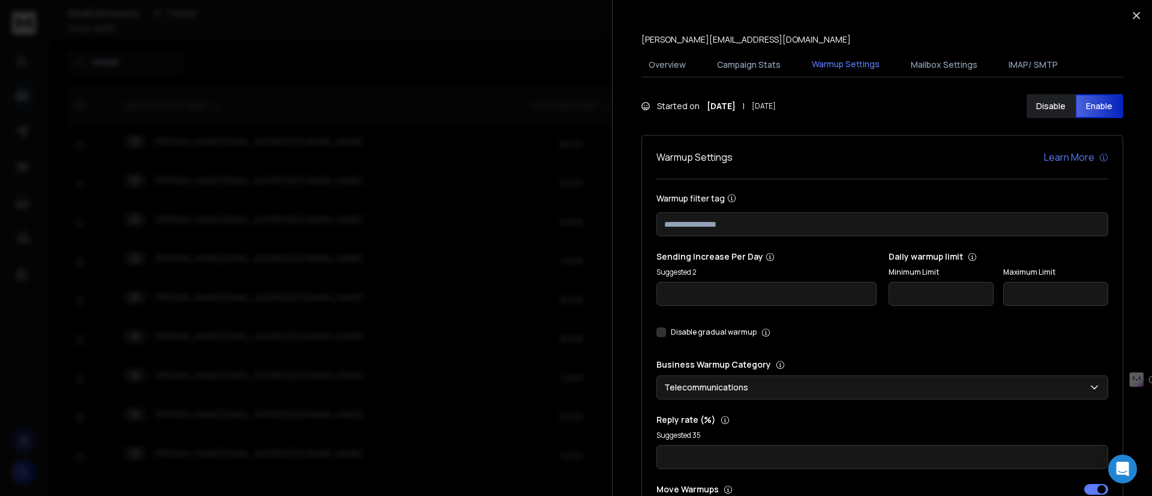
click at [1134, 11] on icon "button" at bounding box center [1137, 16] width 12 height 12
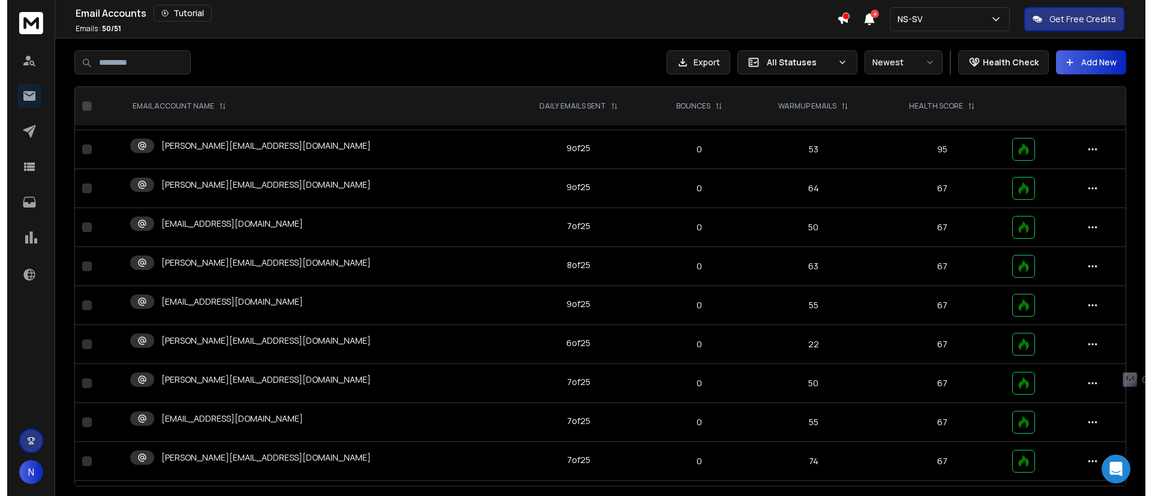
scroll to position [1384, 0]
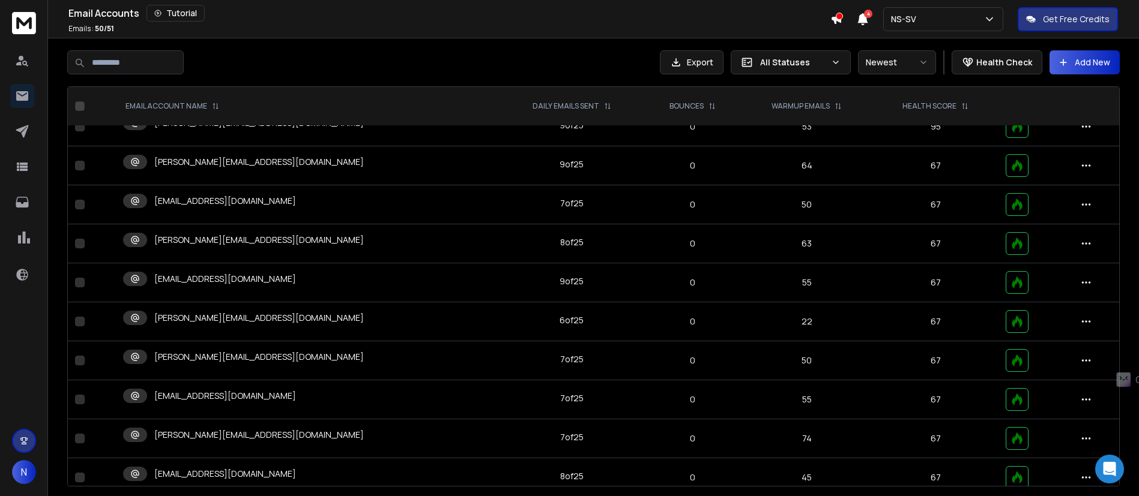
click at [1080, 327] on icon at bounding box center [1085, 321] width 11 height 11
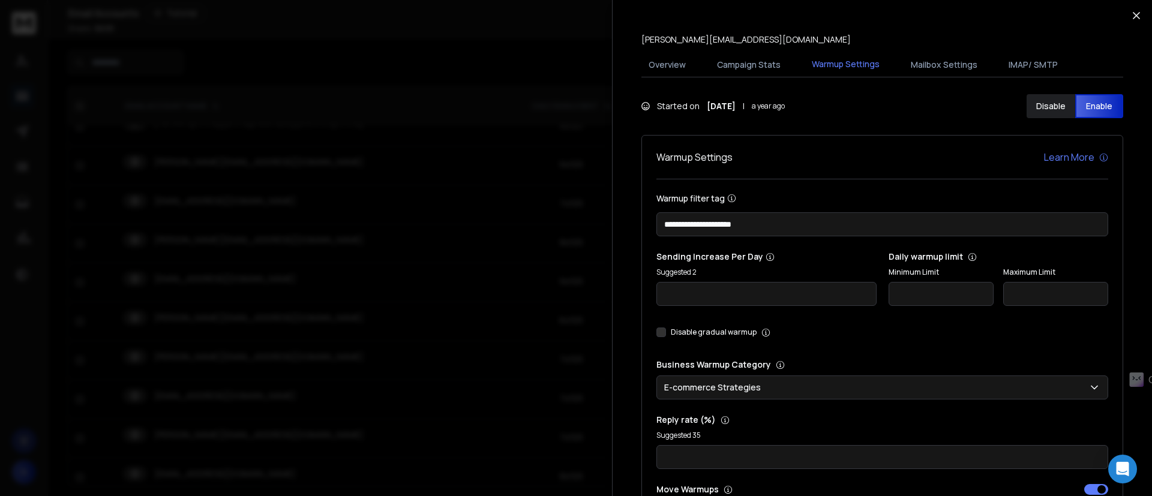
click at [1135, 13] on icon "button" at bounding box center [1137, 16] width 6 height 6
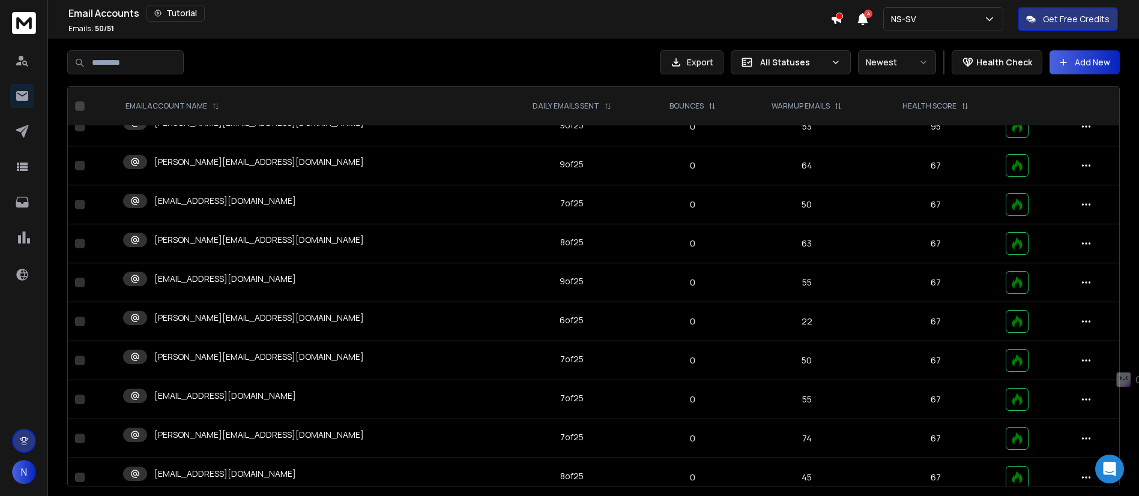
click at [1071, 64] on button "Add New" at bounding box center [1084, 62] width 70 height 24
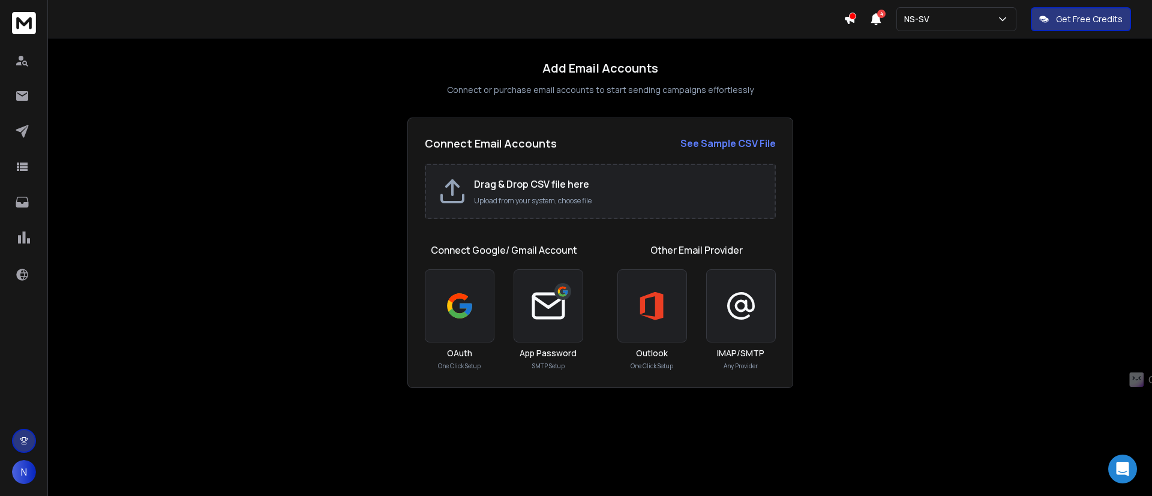
click at [461, 312] on icon at bounding box center [460, 306] width 30 height 36
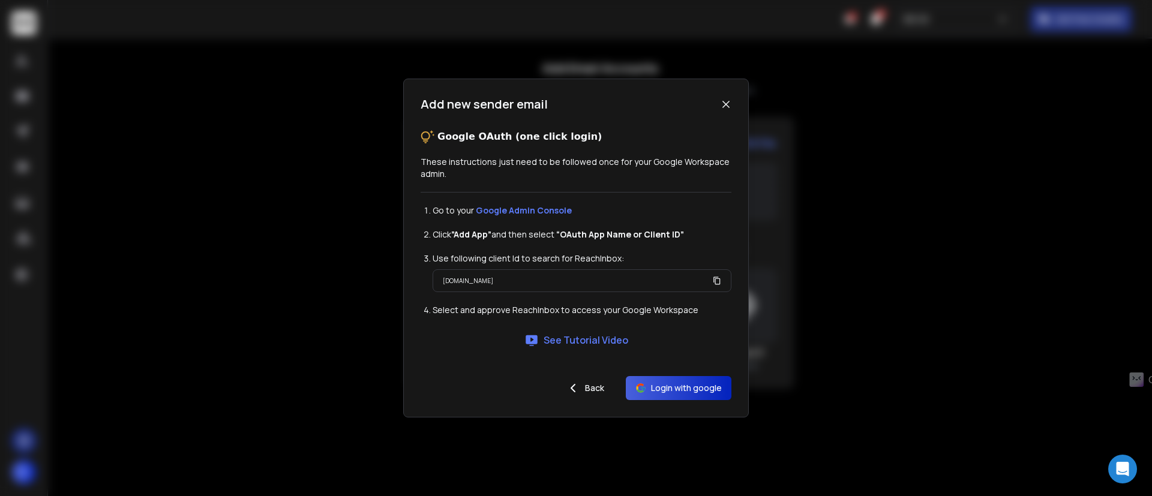
click at [560, 336] on link "See Tutorial Video" at bounding box center [577, 340] width 104 height 14
click at [843, 250] on div "Add new sender email Google OAuth (one click login) These instructions just nee…" at bounding box center [576, 248] width 1152 height 363
click at [725, 103] on icon at bounding box center [726, 104] width 7 height 7
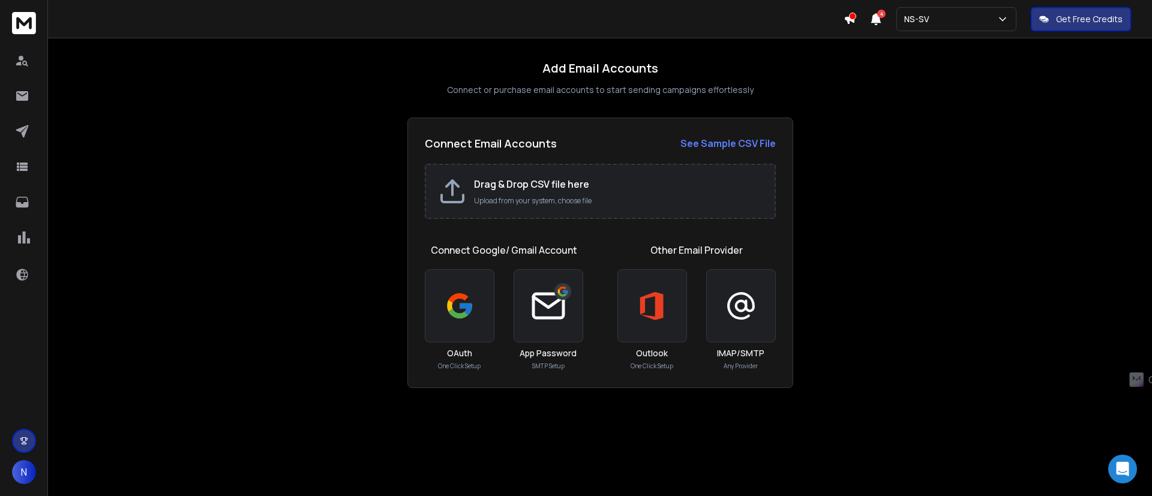
click at [546, 327] on div at bounding box center [549, 305] width 70 height 73
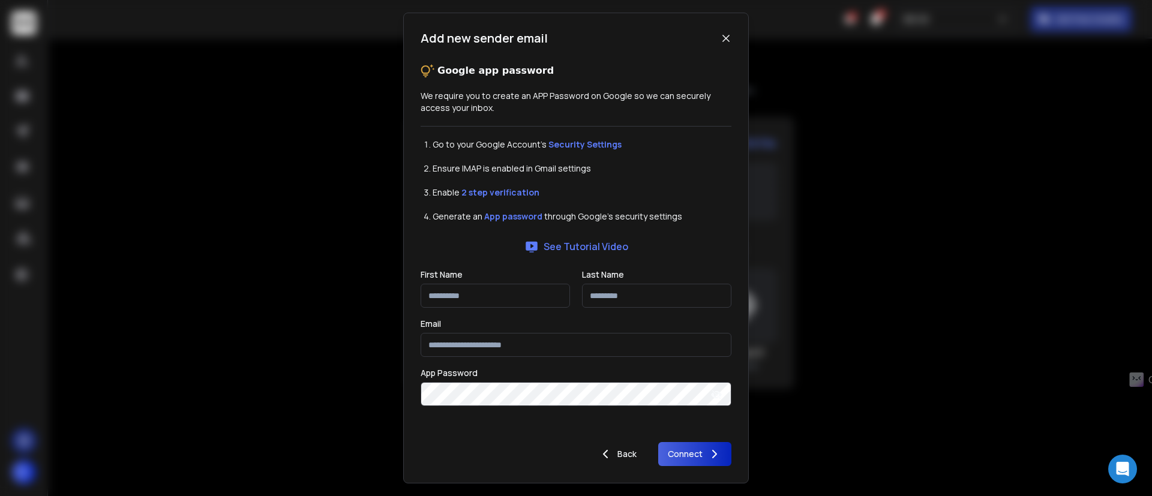
click at [724, 31] on div "Add new sender email" at bounding box center [576, 38] width 311 height 17
click at [724, 37] on icon at bounding box center [726, 38] width 11 height 11
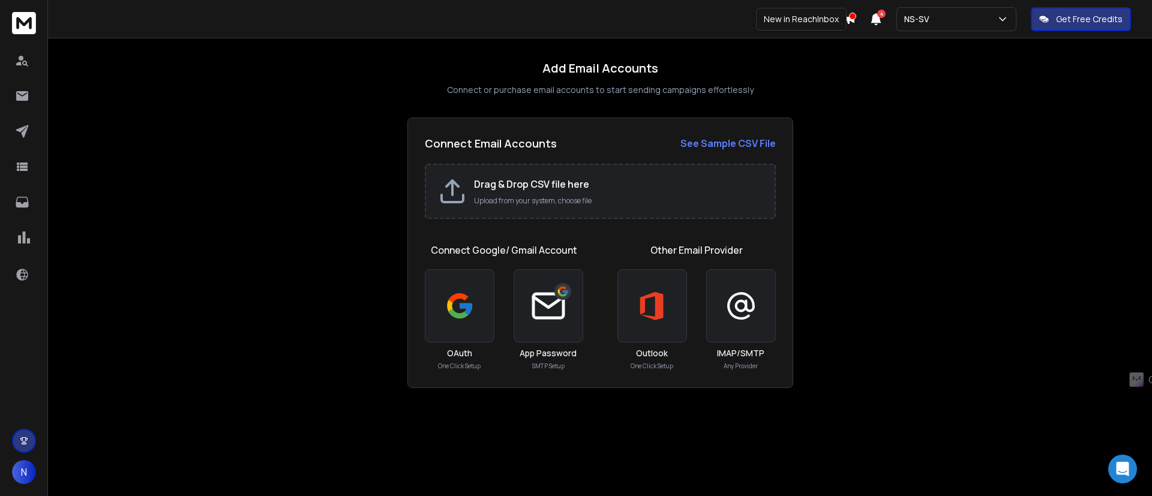
click at [854, 15] on div at bounding box center [852, 16] width 7 height 7
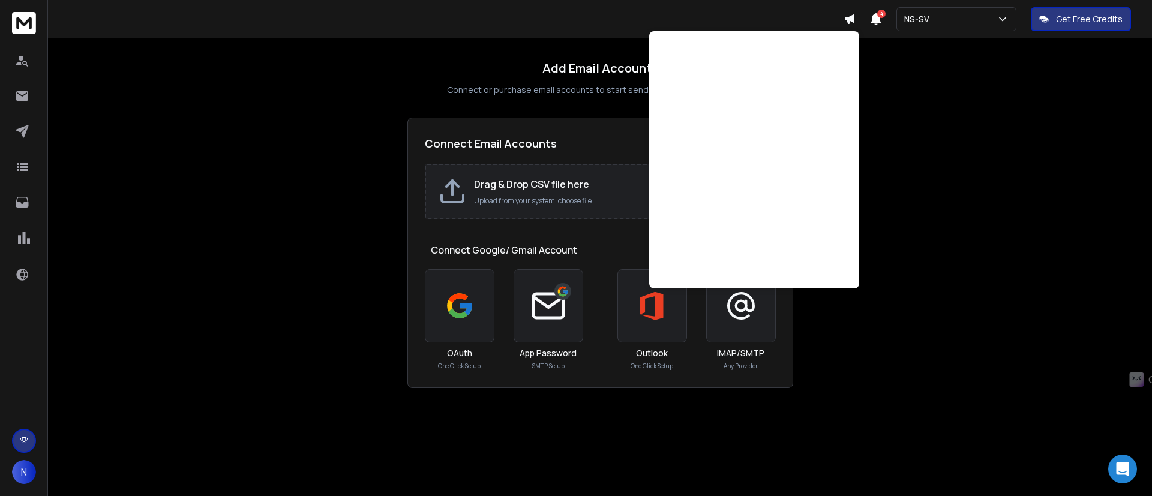
click at [891, 128] on div "Add Email Accounts Connect or purchase email accounts to start sending campaign…" at bounding box center [600, 236] width 1104 height 352
